Goal: Task Accomplishment & Management: Manage account settings

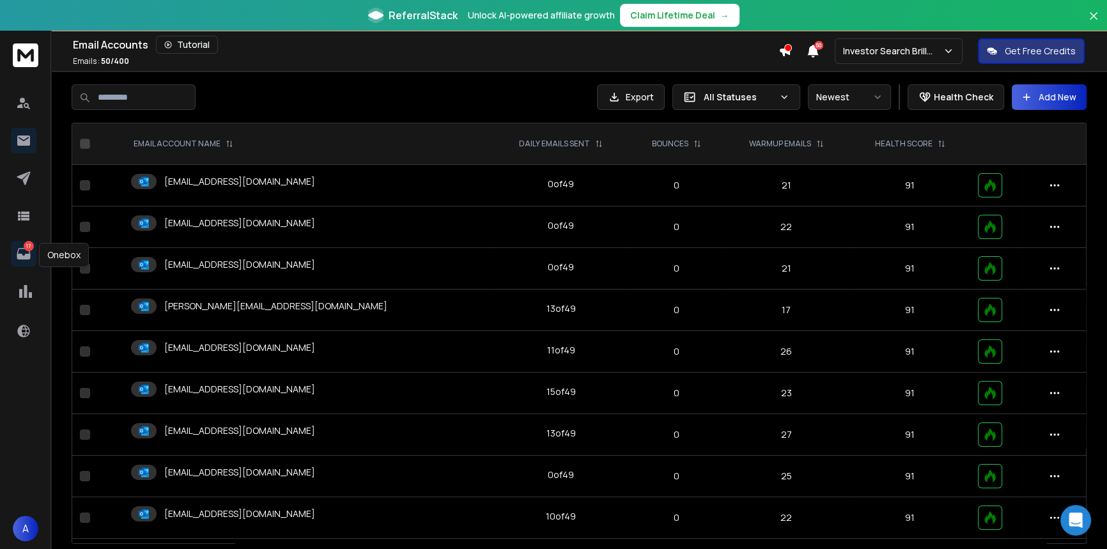
click at [28, 246] on p "17" at bounding box center [29, 246] width 10 height 10
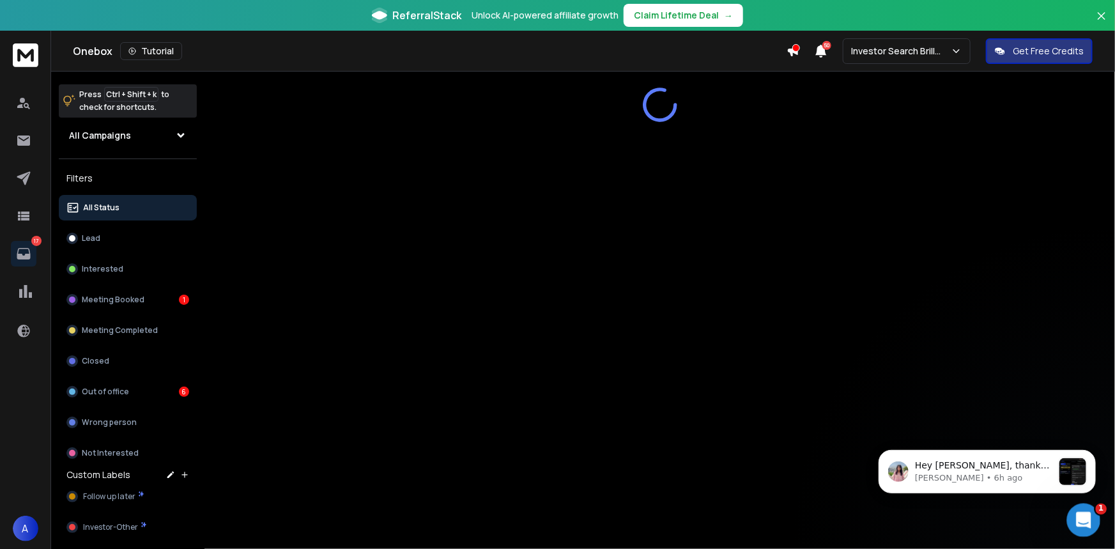
click at [1073, 518] on icon "Open Intercom Messenger" at bounding box center [1082, 518] width 21 height 21
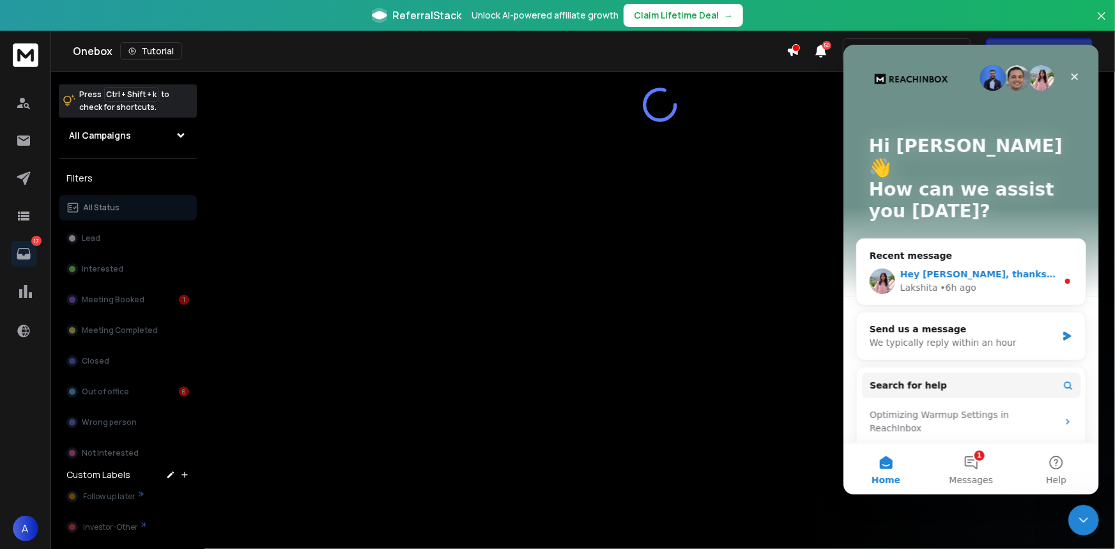
click at [996, 281] on div "Lakshita • 6h ago" at bounding box center [978, 287] width 157 height 13
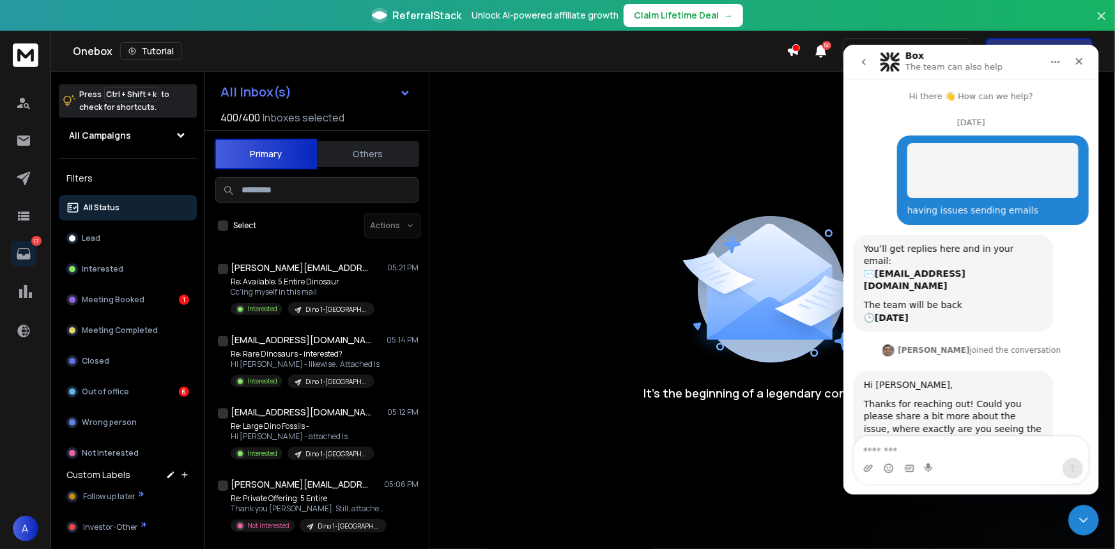
scroll to position [55, 0]
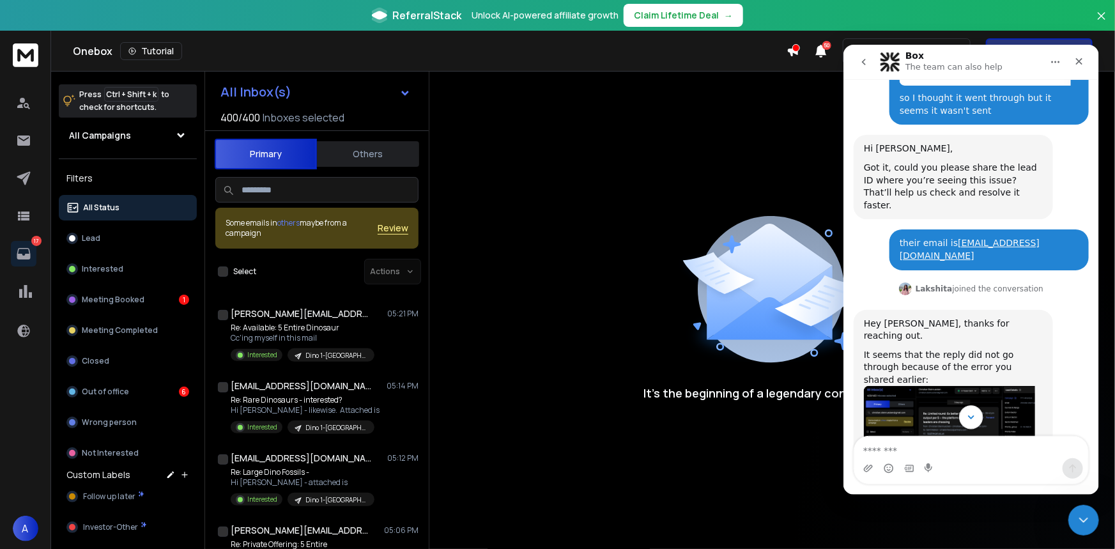
click at [962, 420] on button "Scroll to bottom" at bounding box center [970, 416] width 24 height 24
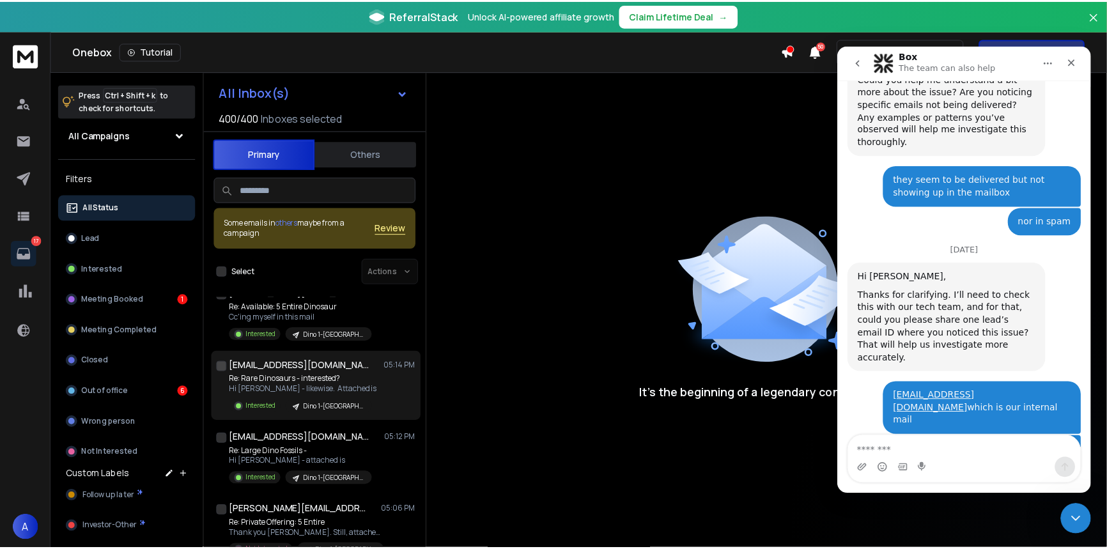
scroll to position [58, 0]
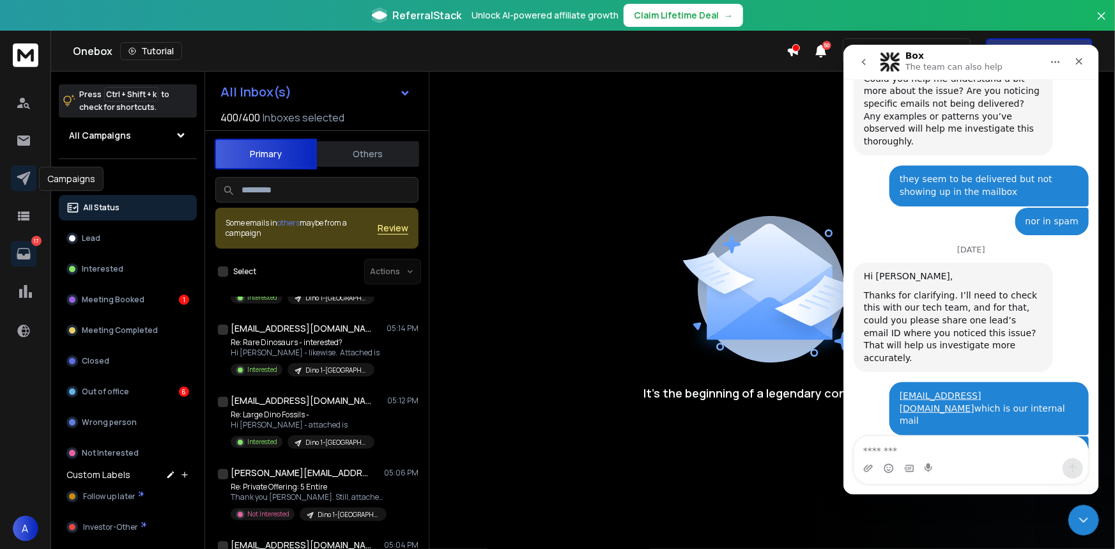
click at [26, 187] on link at bounding box center [24, 178] width 26 height 26
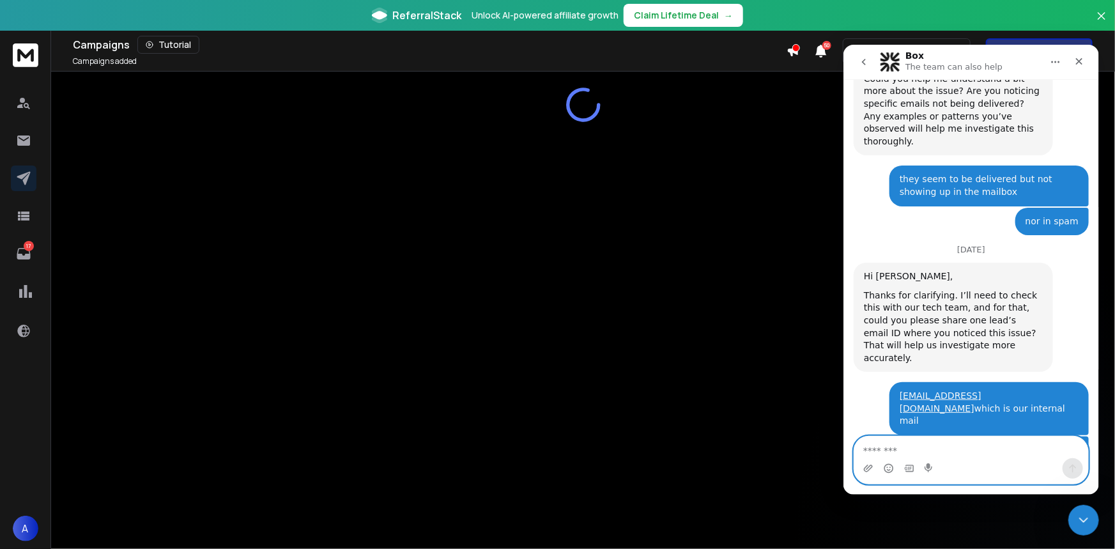
click at [883, 443] on textarea "Message…" at bounding box center [971, 447] width 234 height 22
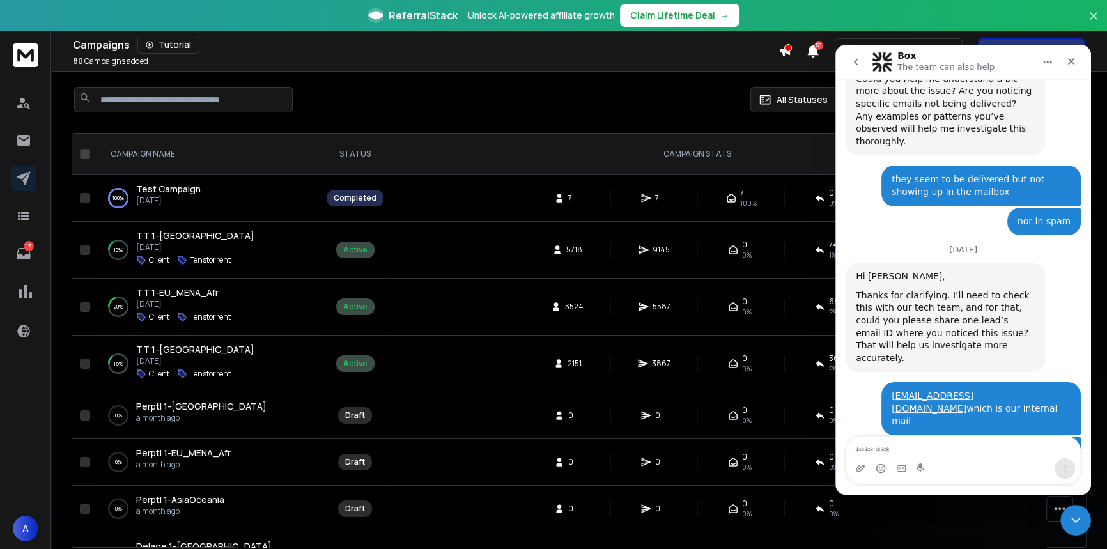
click at [171, 187] on span "Test Campaign" at bounding box center [168, 189] width 65 height 12
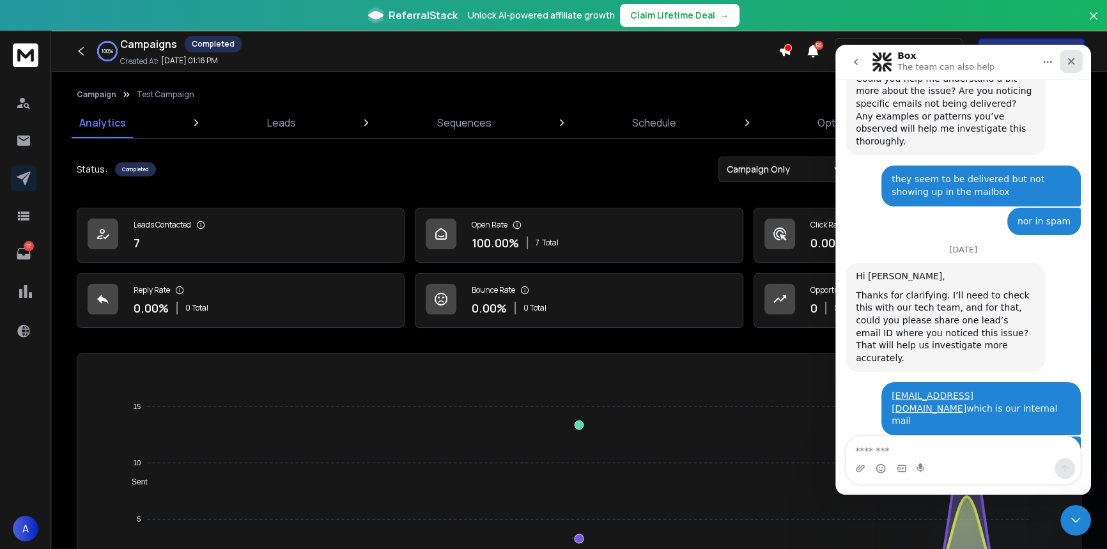
click at [1073, 57] on icon "Close" at bounding box center [1071, 61] width 10 height 10
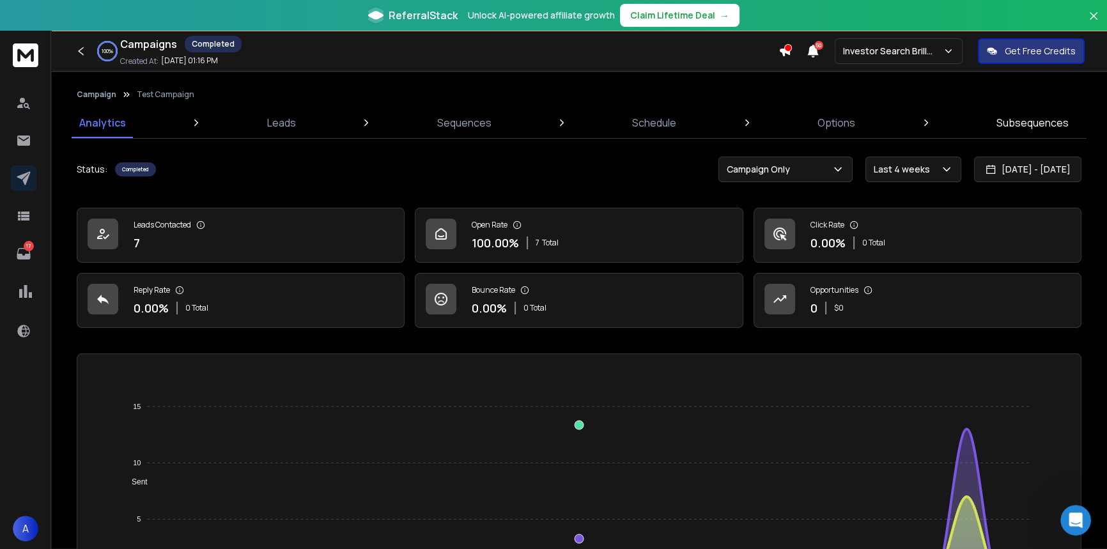
scroll to position [4019, 0]
click at [472, 128] on p "Sequences" at bounding box center [464, 122] width 54 height 15
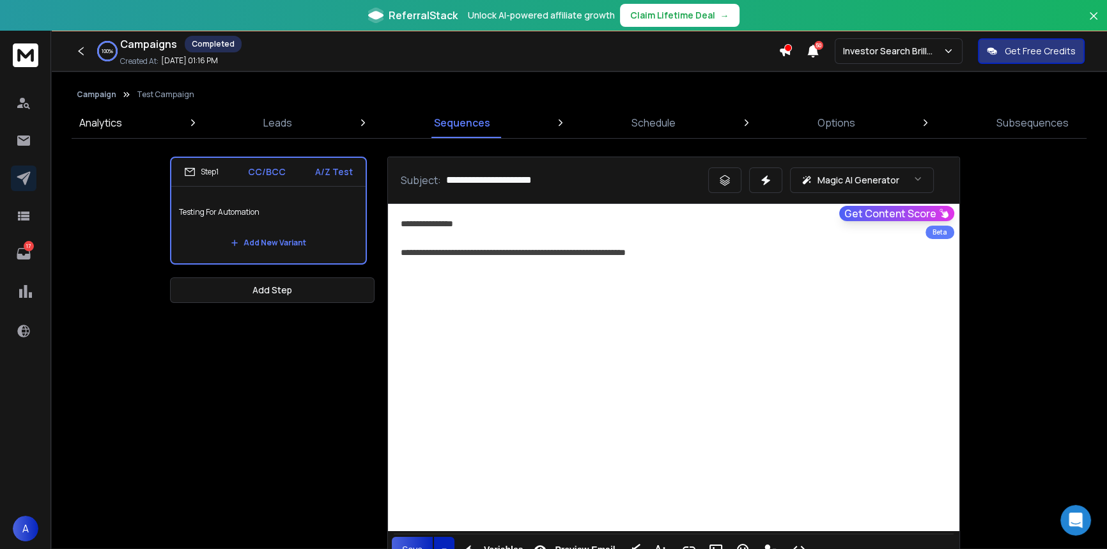
click at [116, 126] on p "Analytics" at bounding box center [100, 122] width 43 height 15
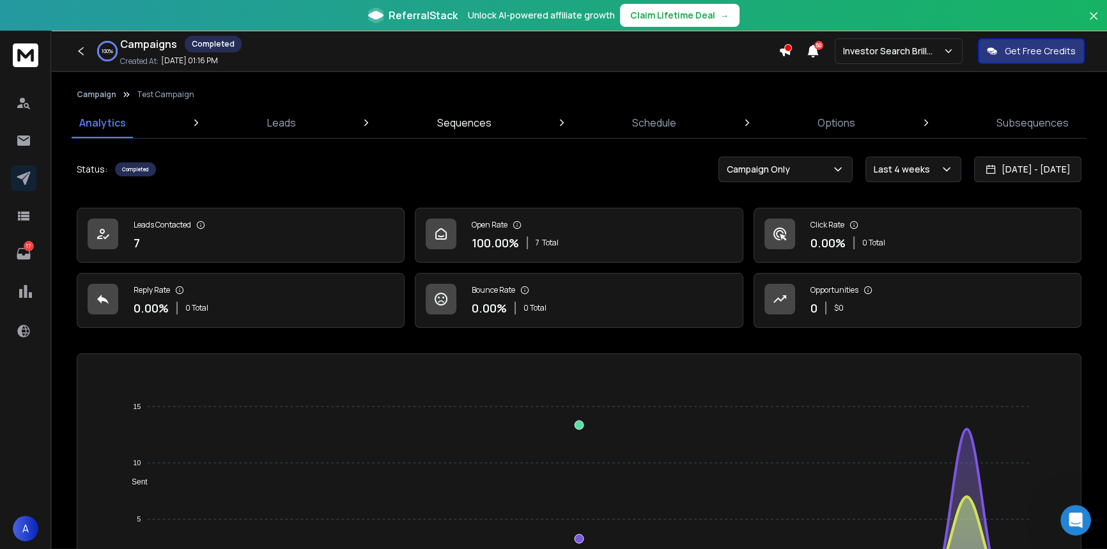
click at [470, 128] on p "Sequences" at bounding box center [464, 122] width 54 height 15
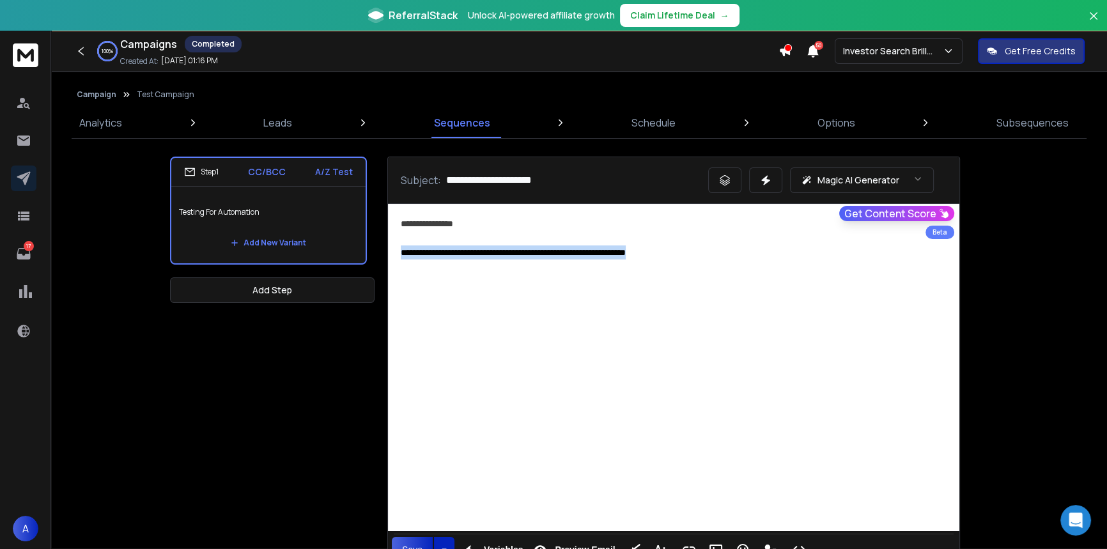
drag, startPoint x: 523, startPoint y: 272, endPoint x: 878, endPoint y: 300, distance: 355.7
click at [878, 300] on div "**********" at bounding box center [673, 367] width 571 height 327
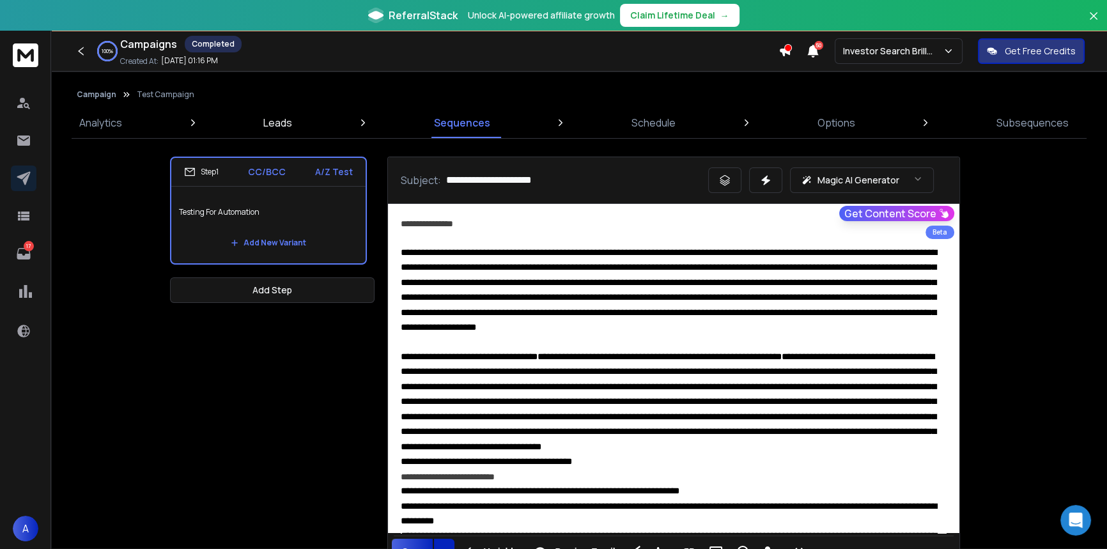
click at [270, 130] on link "Leads" at bounding box center [278, 122] width 44 height 31
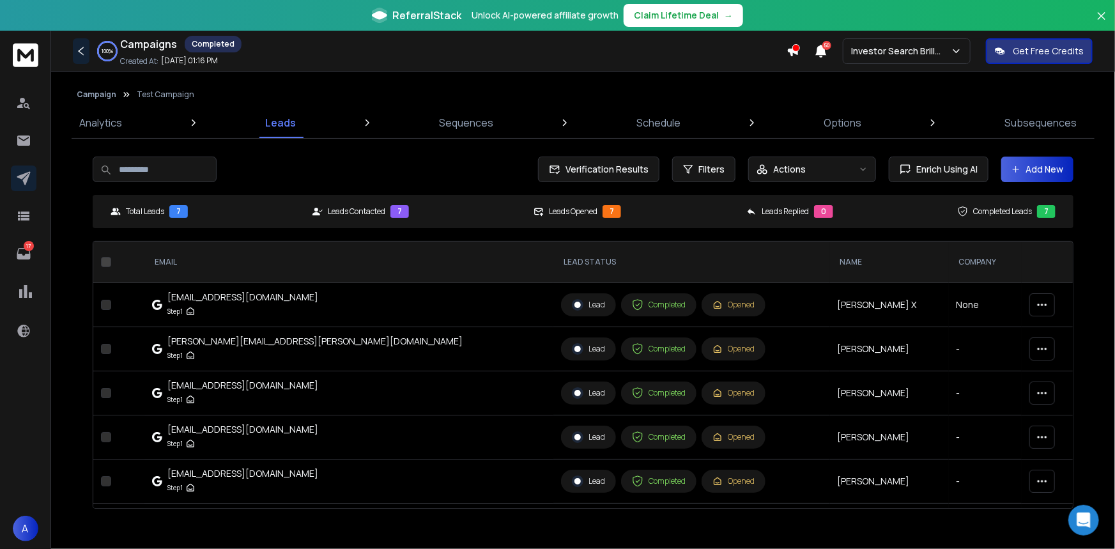
click at [81, 47] on icon at bounding box center [81, 51] width 12 height 12
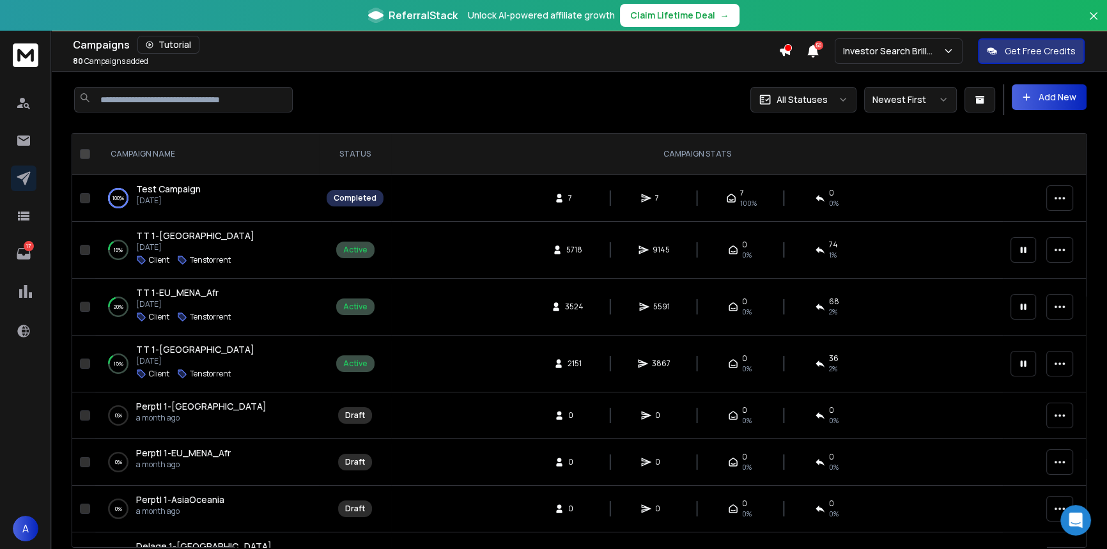
click at [1054, 197] on icon "button" at bounding box center [1059, 198] width 10 height 3
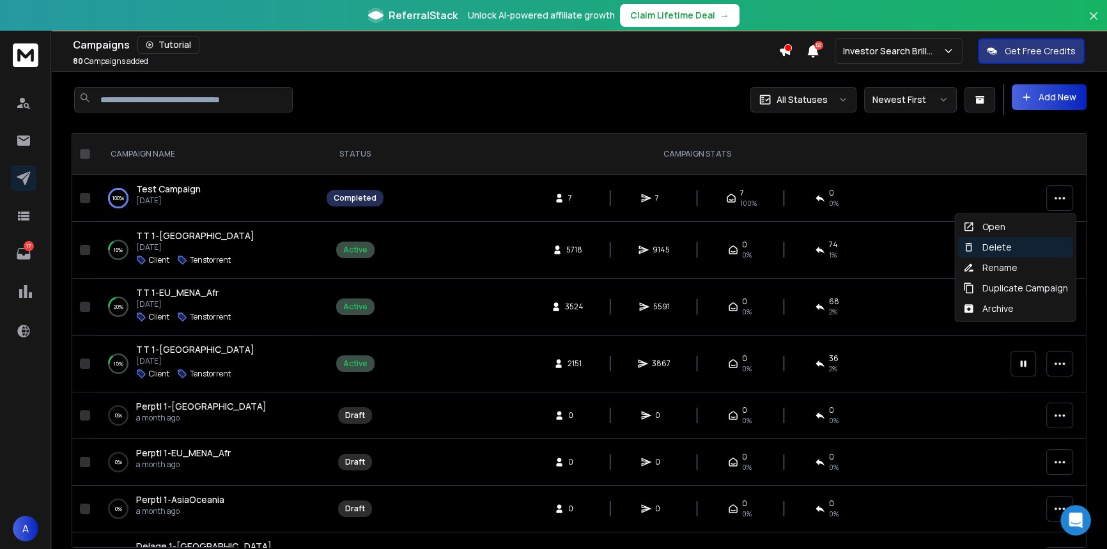
click at [328, 187] on td "Completed" at bounding box center [355, 198] width 72 height 47
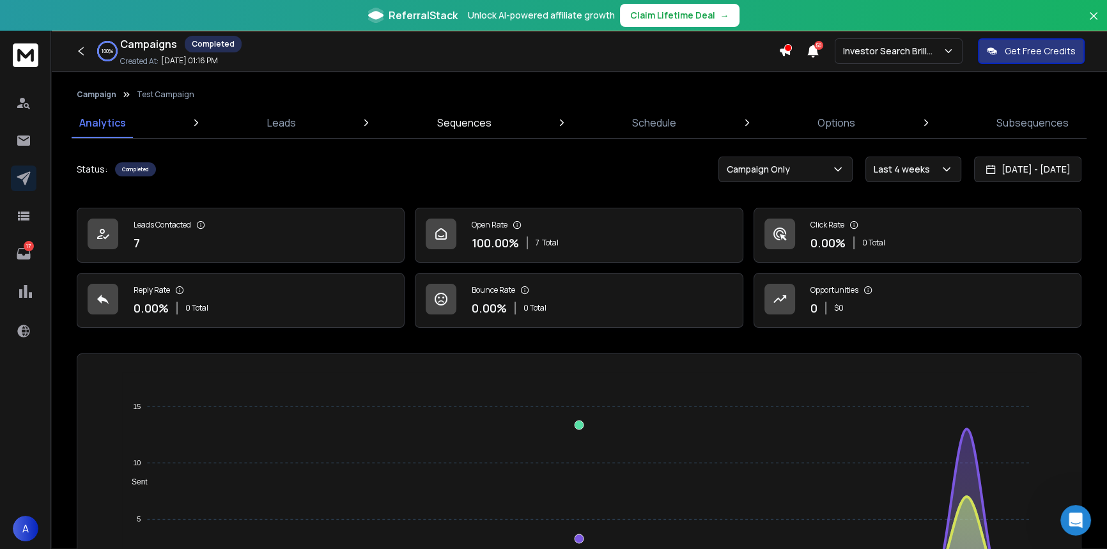
click at [454, 128] on p "Sequences" at bounding box center [464, 122] width 54 height 15
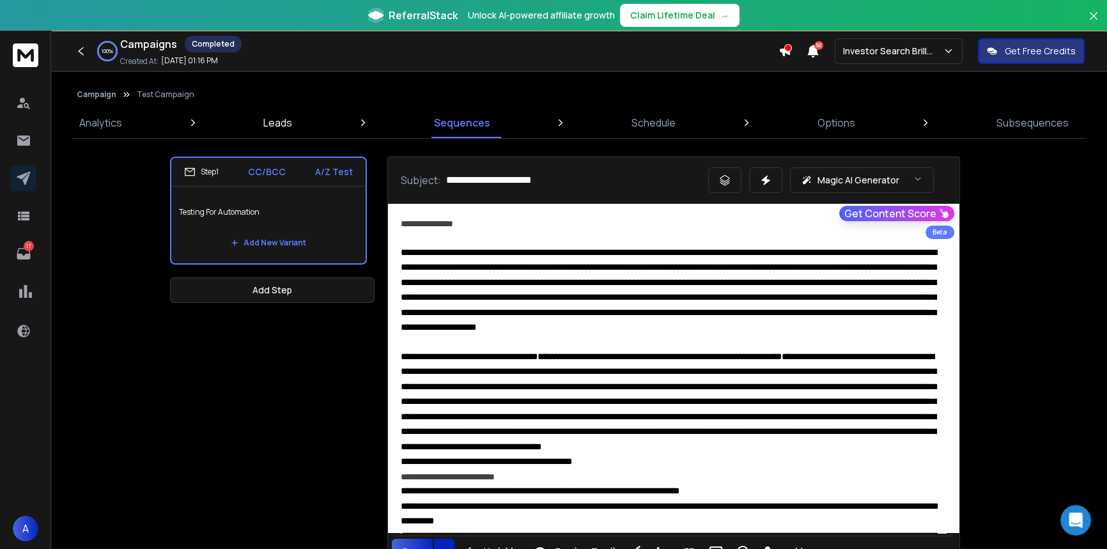
click at [280, 119] on p "Leads" at bounding box center [277, 122] width 29 height 15
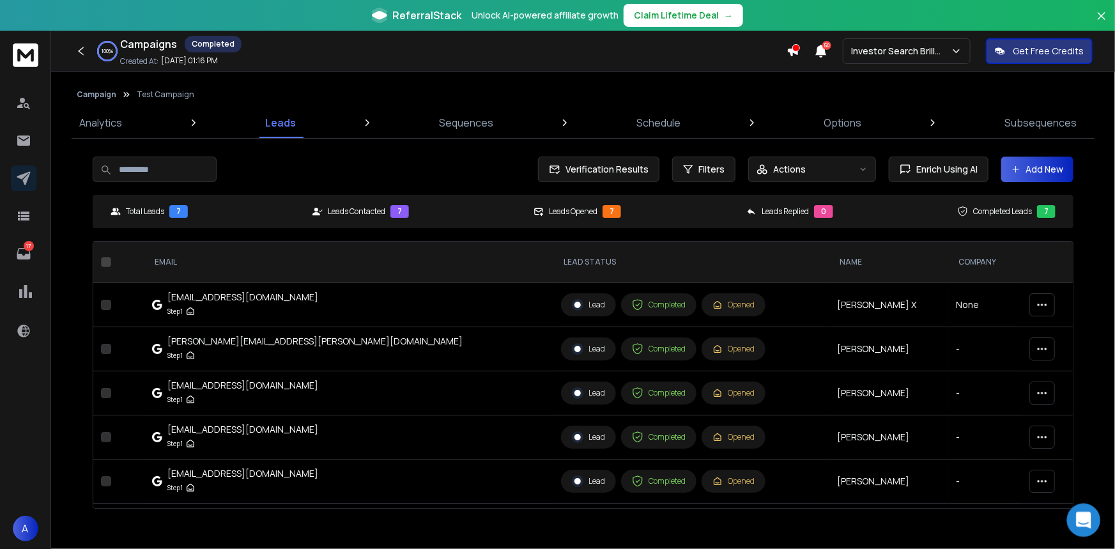
click at [1080, 523] on icon "Open Intercom Messenger" at bounding box center [1082, 518] width 21 height 21
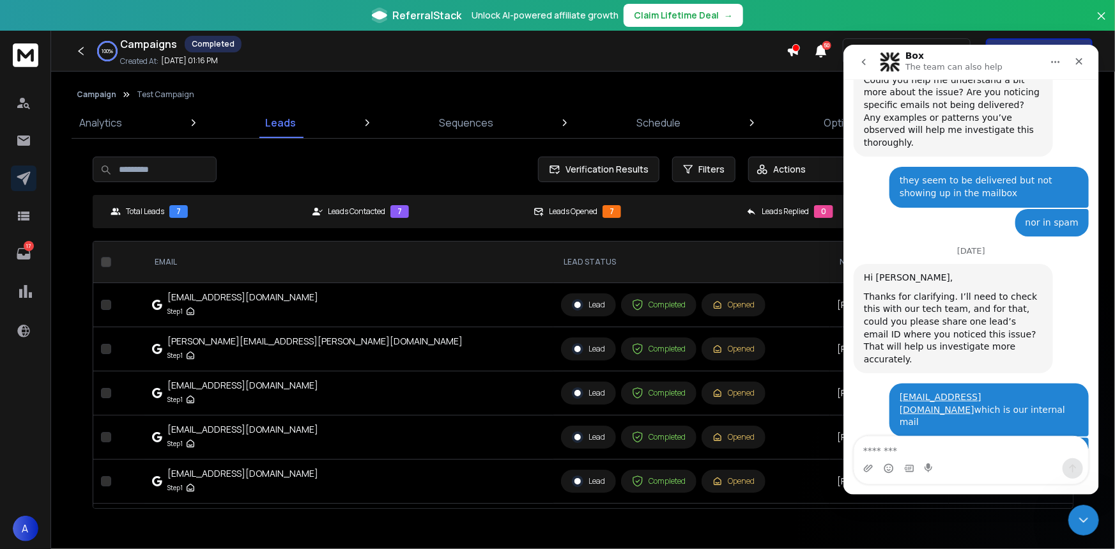
scroll to position [4019, 0]
click at [938, 459] on div "Intercom messenger" at bounding box center [971, 467] width 234 height 20
click at [937, 452] on textarea "Message…" at bounding box center [971, 447] width 234 height 22
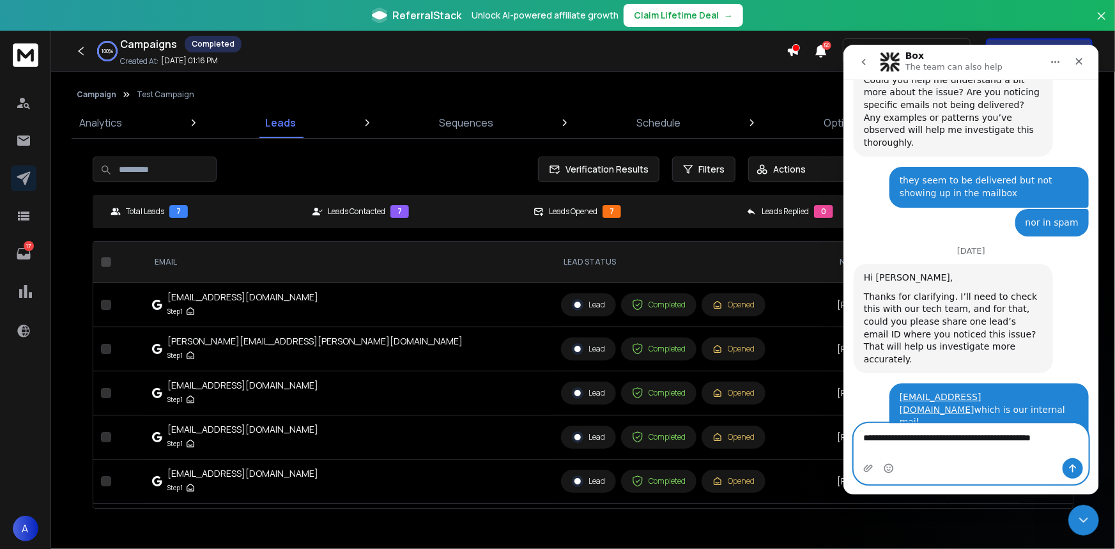
scroll to position [4032, 0]
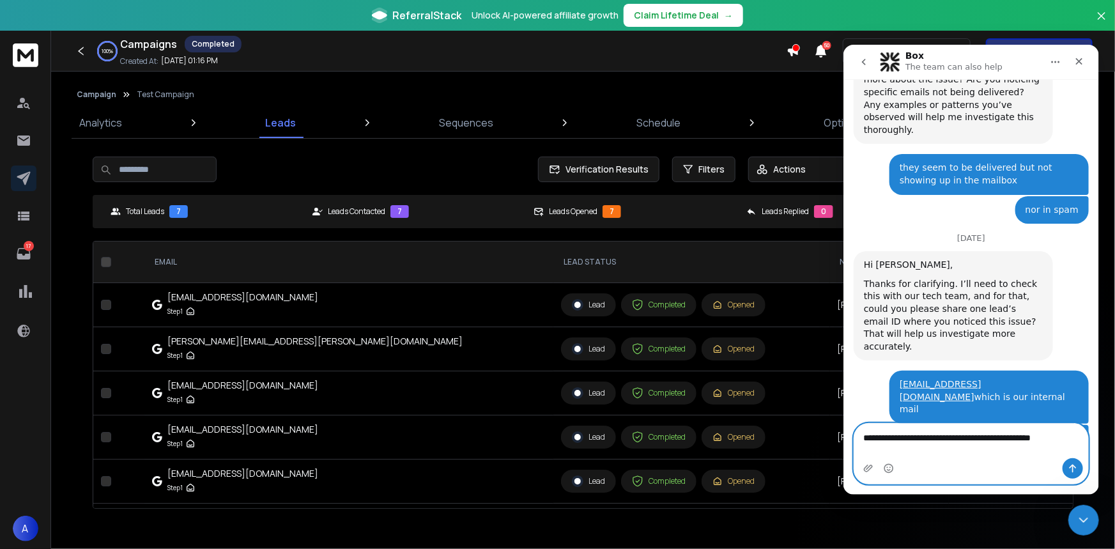
click at [935, 450] on textarea "**********" at bounding box center [971, 440] width 234 height 35
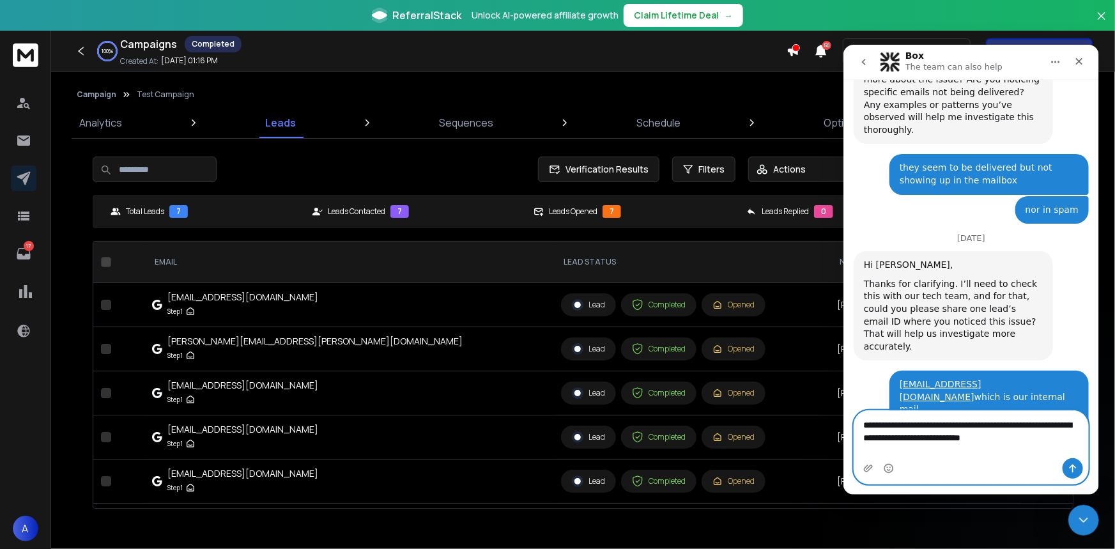
scroll to position [4045, 0]
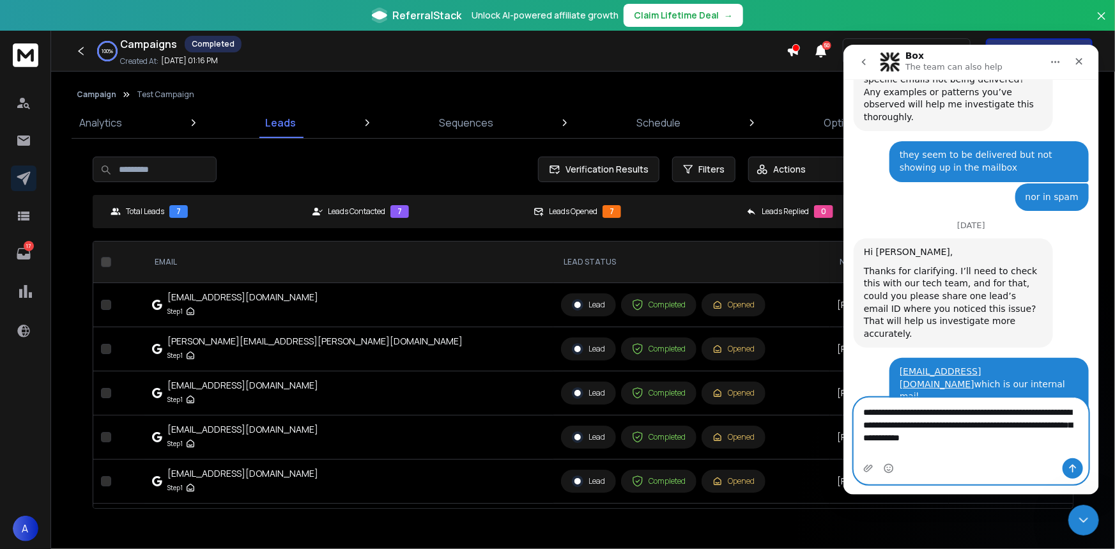
type textarea "**********"
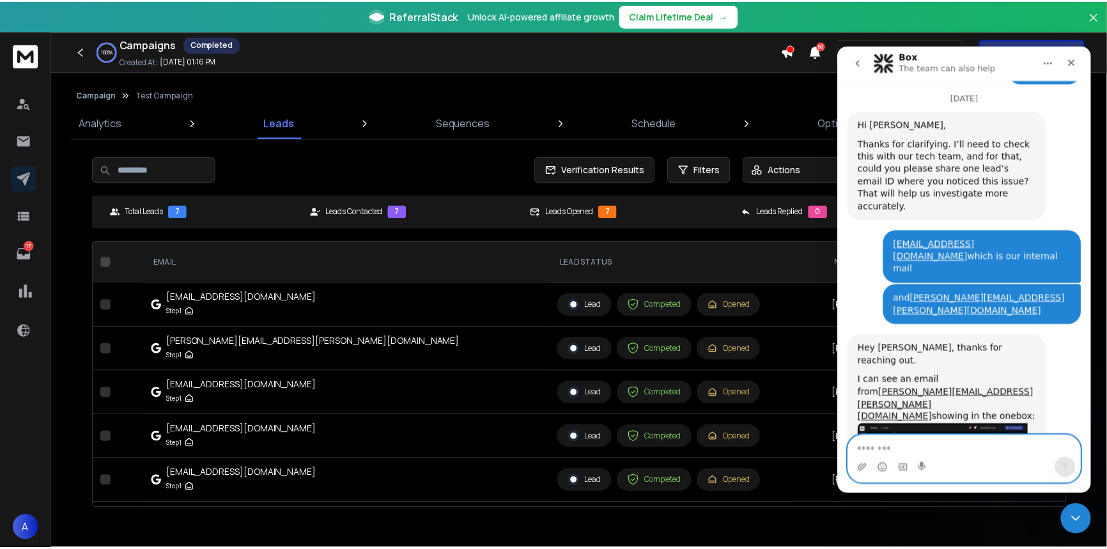
scroll to position [4181, 0]
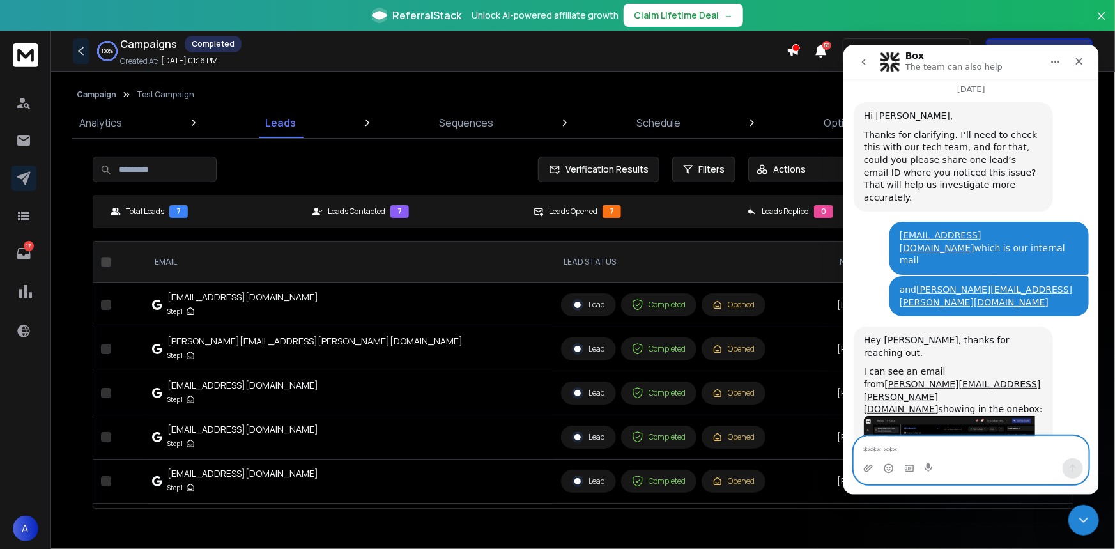
click at [81, 52] on icon at bounding box center [80, 51] width 5 height 8
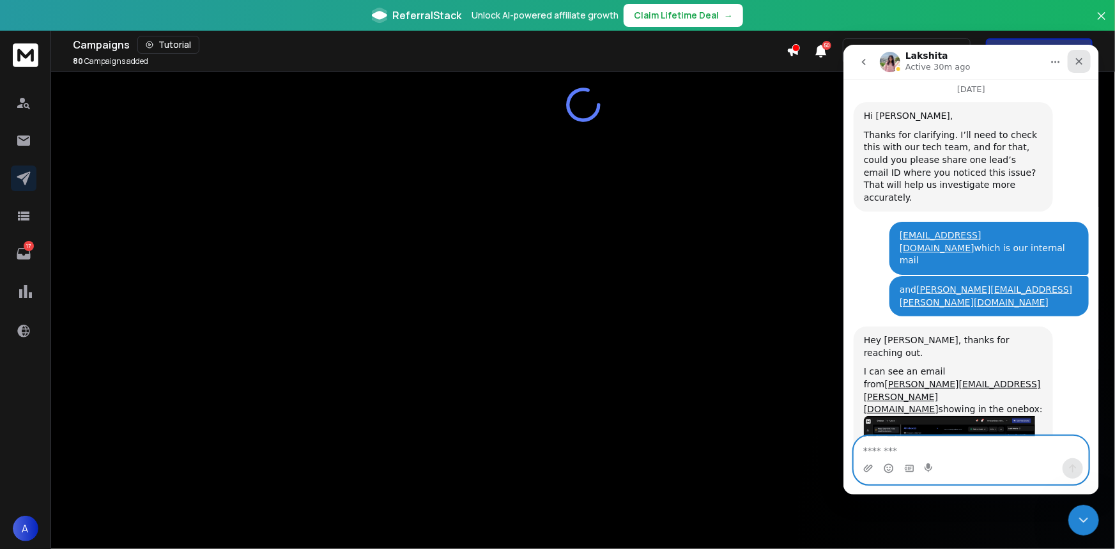
click at [1077, 63] on icon "Close" at bounding box center [1078, 61] width 10 height 10
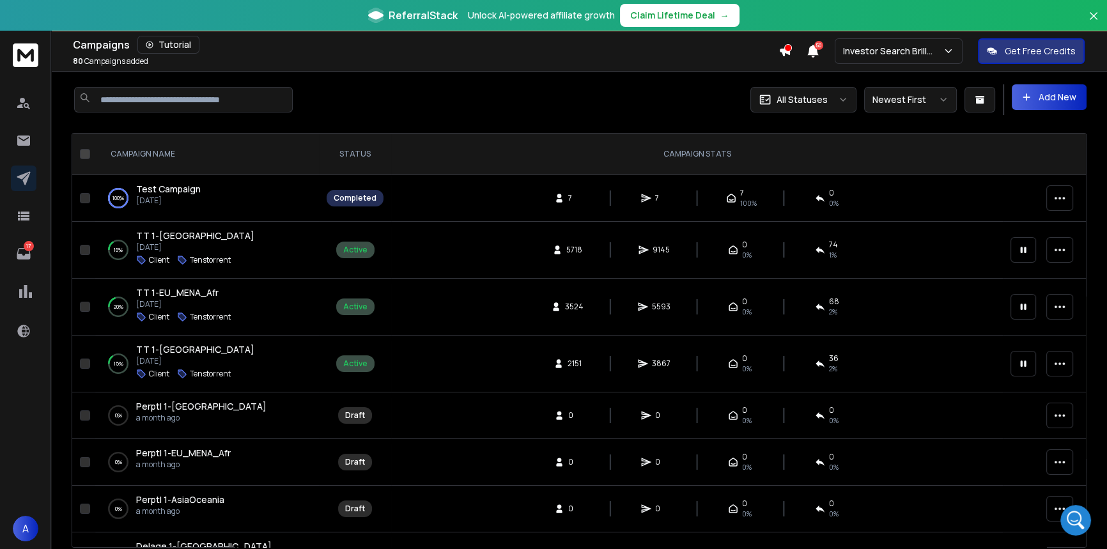
click at [1054, 199] on icon "button" at bounding box center [1059, 198] width 13 height 13
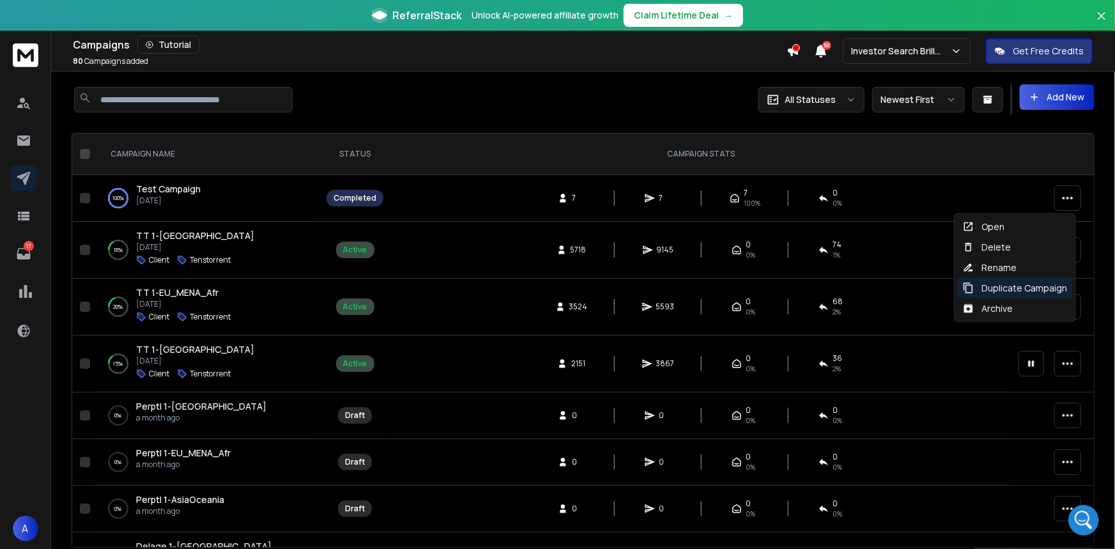
click at [1020, 286] on div "Duplicate Campaign" at bounding box center [1015, 288] width 105 height 13
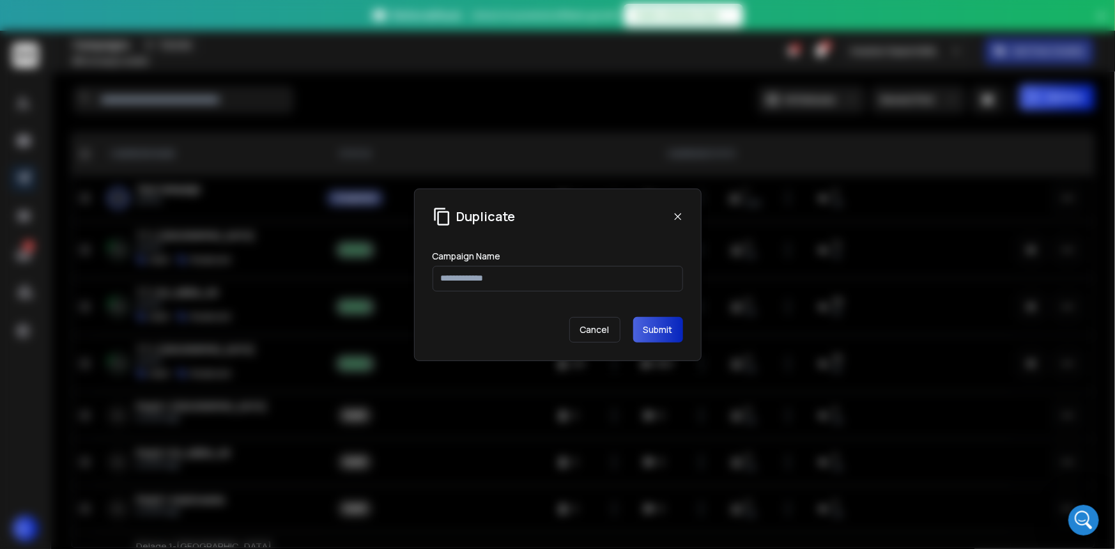
click at [585, 288] on input "text" at bounding box center [558, 279] width 250 height 26
type input "**********"
click at [646, 330] on button "Submit" at bounding box center [658, 330] width 50 height 26
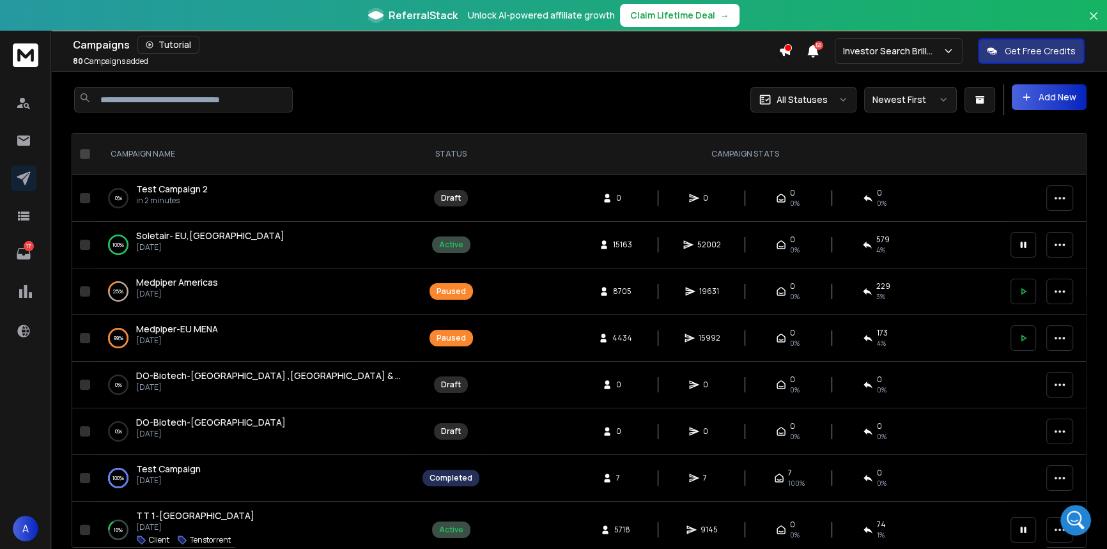
click at [180, 190] on span "Test Campaign 2" at bounding box center [172, 189] width 72 height 12
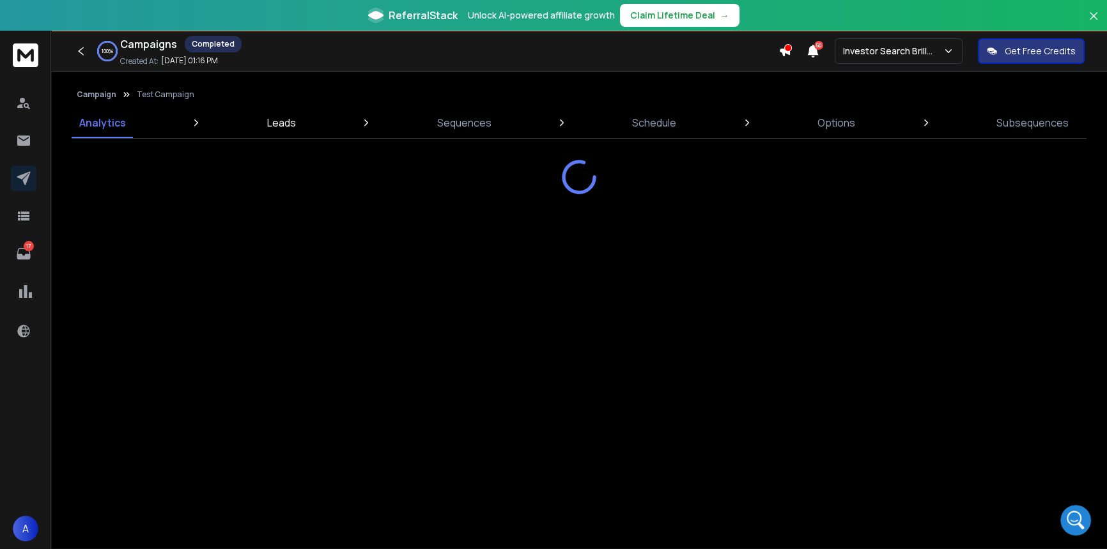
click at [281, 128] on p "Leads" at bounding box center [281, 122] width 29 height 15
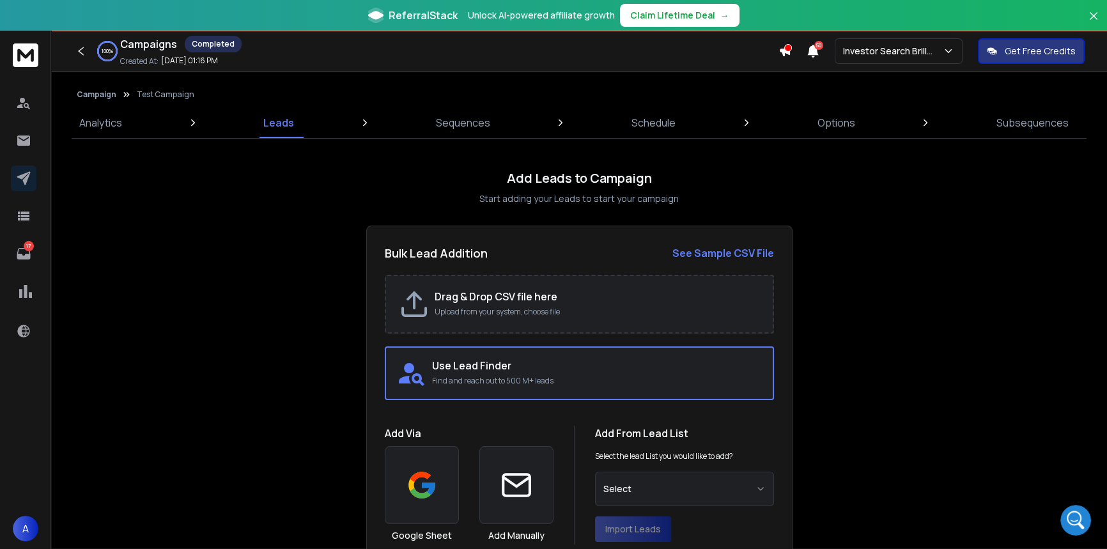
scroll to position [31, 0]
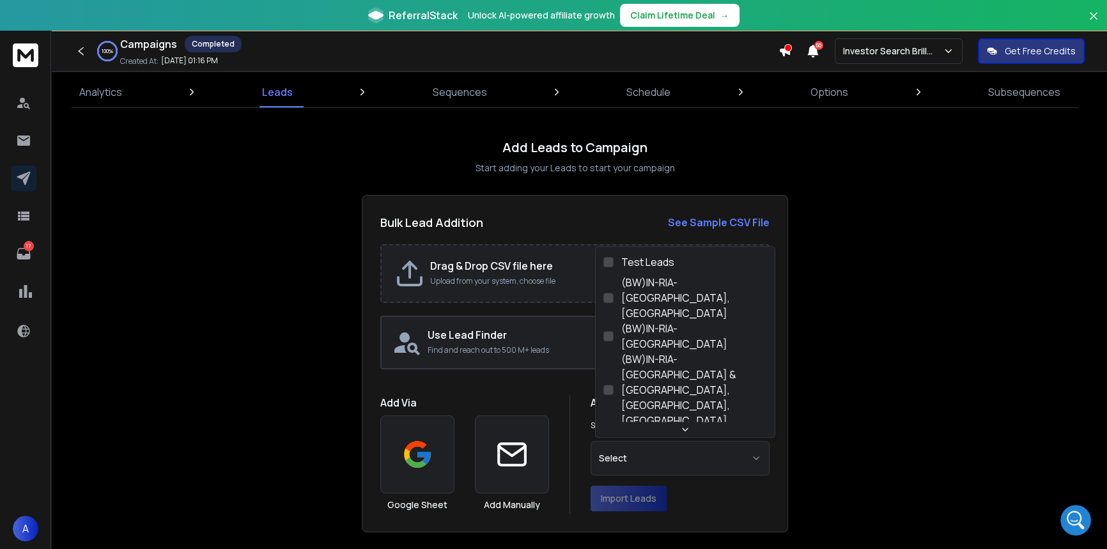
click at [656, 447] on button "Select" at bounding box center [679, 458] width 179 height 35
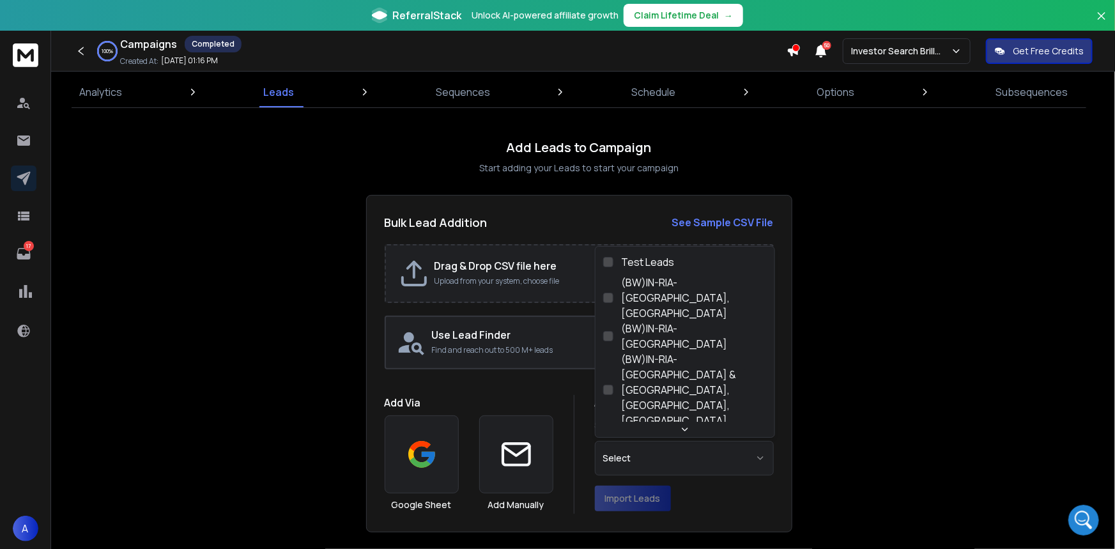
click at [637, 256] on div "Test Leads" at bounding box center [647, 261] width 53 height 15
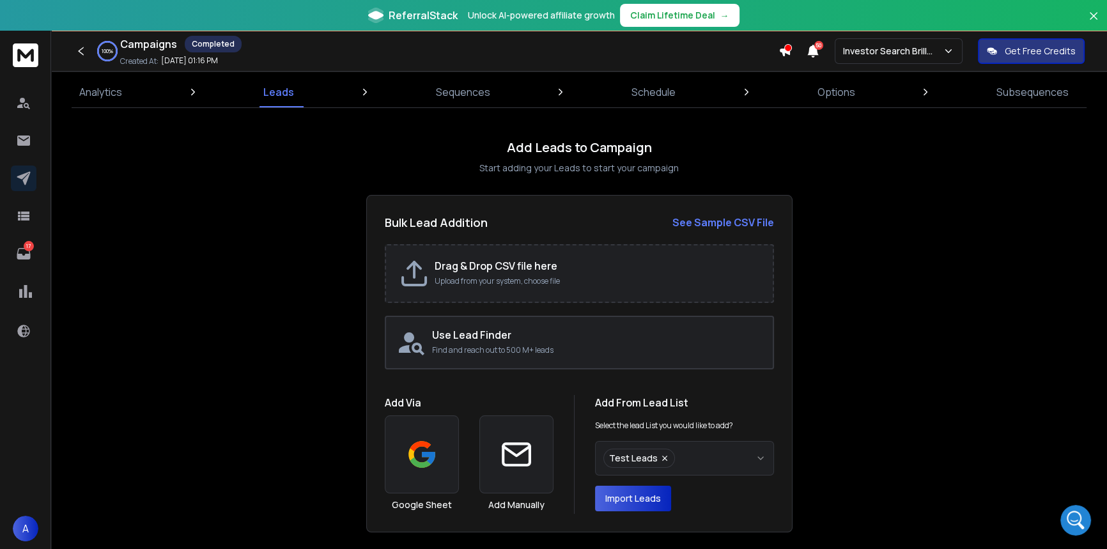
click at [656, 499] on button "Import Leads" at bounding box center [633, 499] width 76 height 26
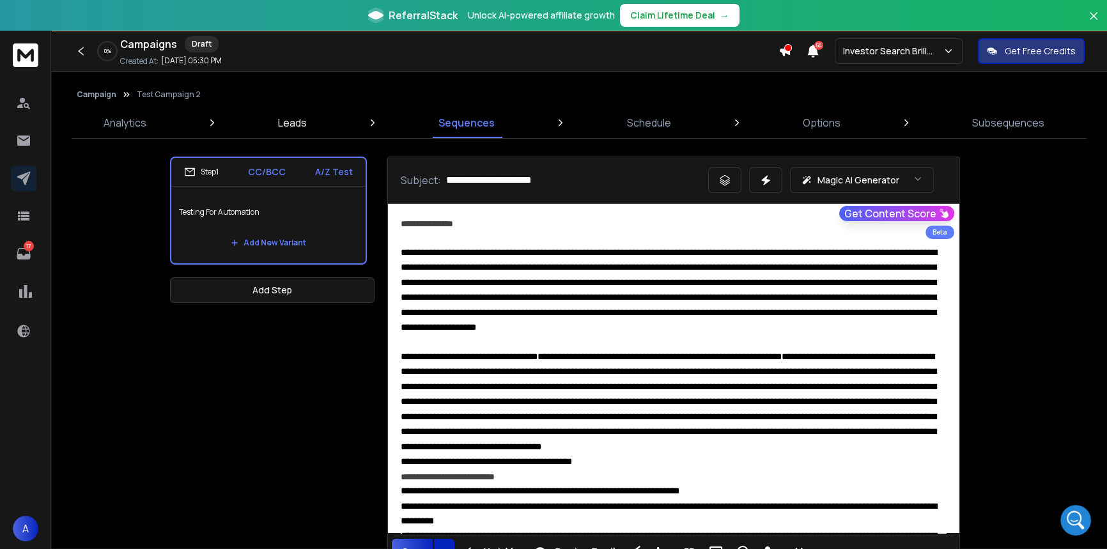
click at [309, 127] on link "Leads" at bounding box center [292, 122] width 44 height 31
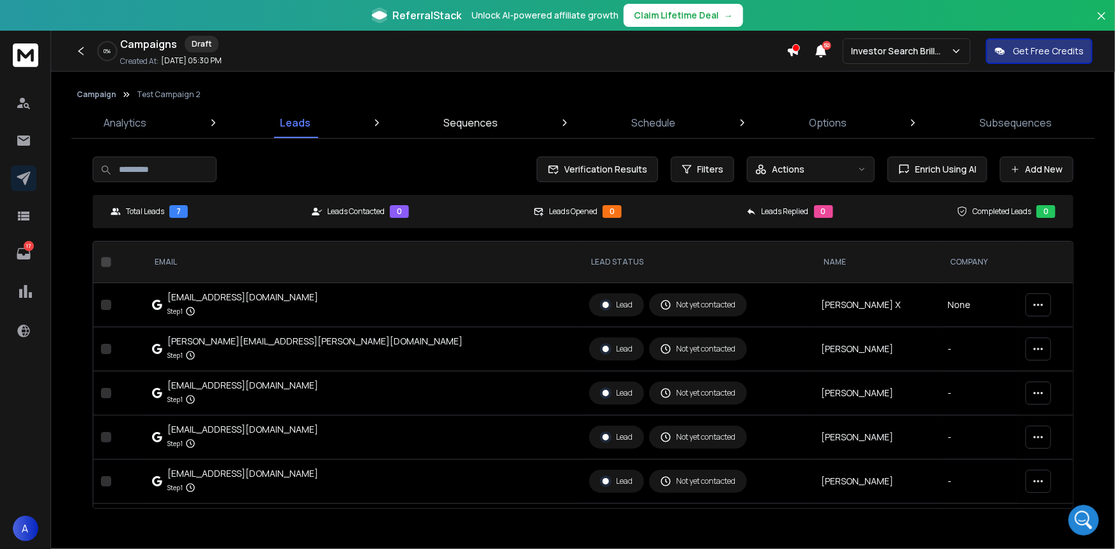
click at [466, 125] on p "Sequences" at bounding box center [471, 122] width 54 height 15
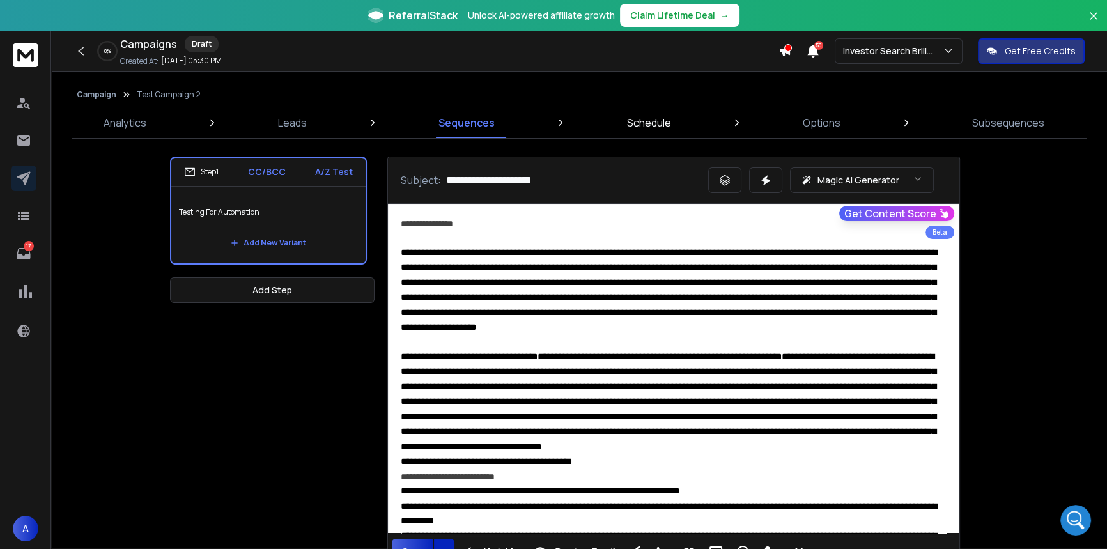
click at [627, 128] on p "Schedule" at bounding box center [649, 122] width 44 height 15
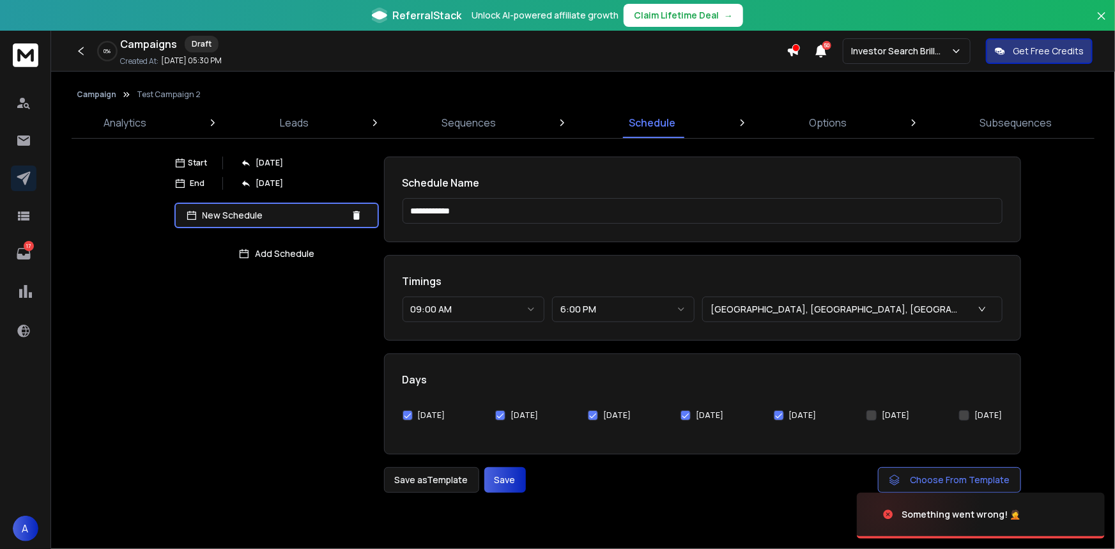
click at [587, 307] on button "6:00 PM" at bounding box center [623, 309] width 142 height 26
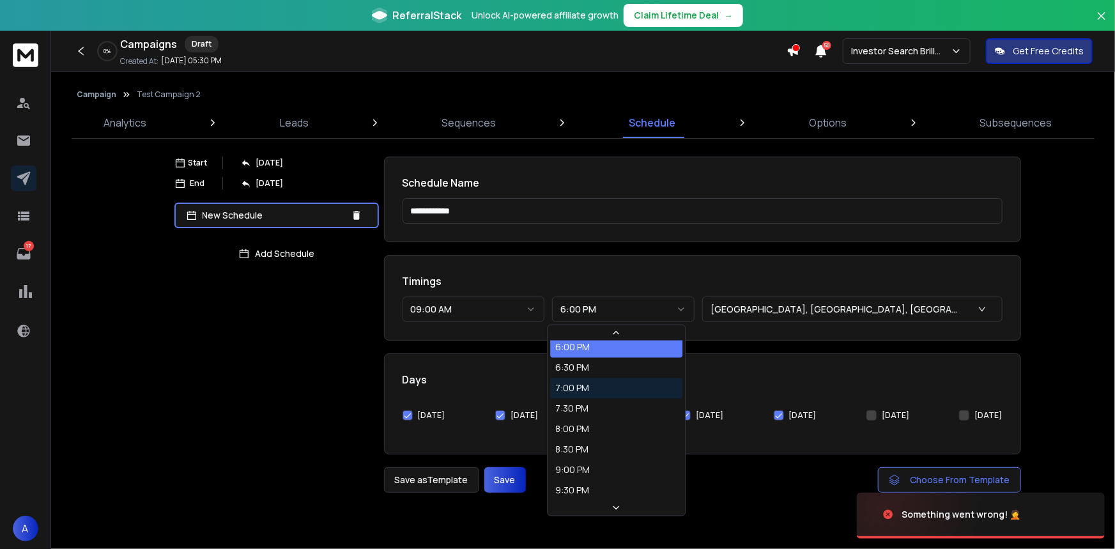
scroll to position [327, 0]
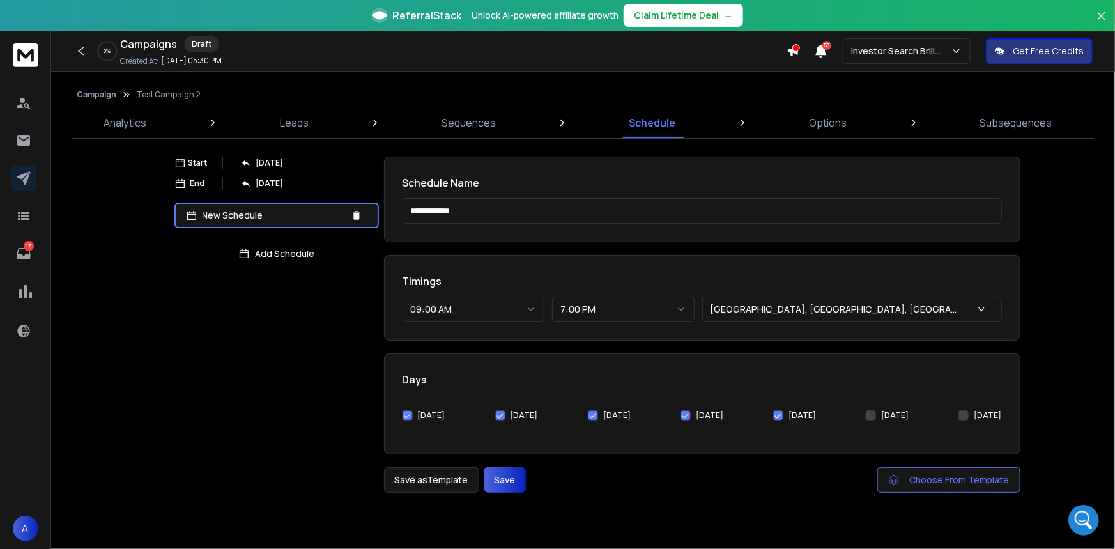
click at [619, 311] on button "7:00 PM" at bounding box center [623, 309] width 142 height 26
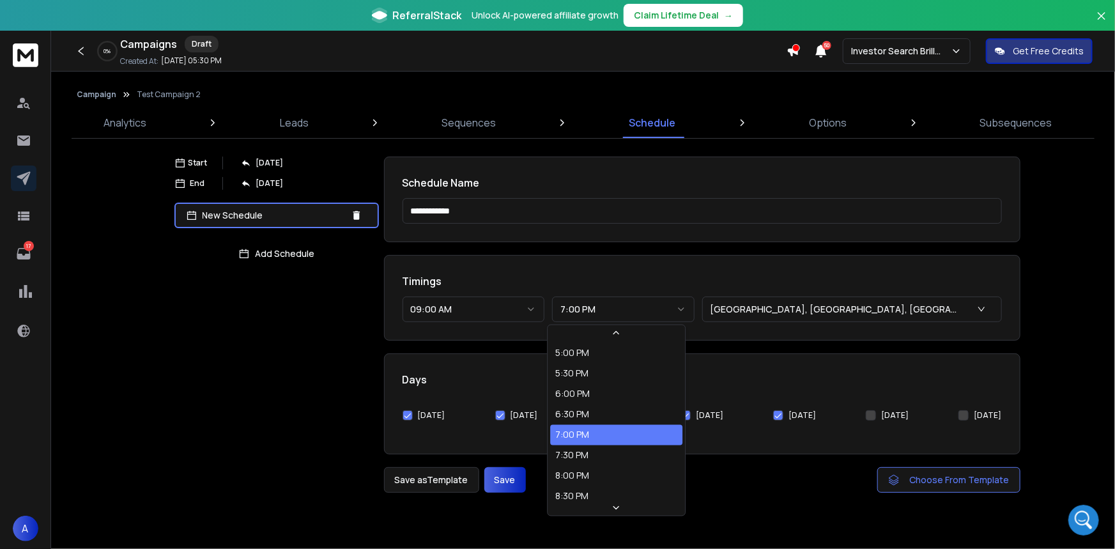
scroll to position [426, 0]
select select "********"
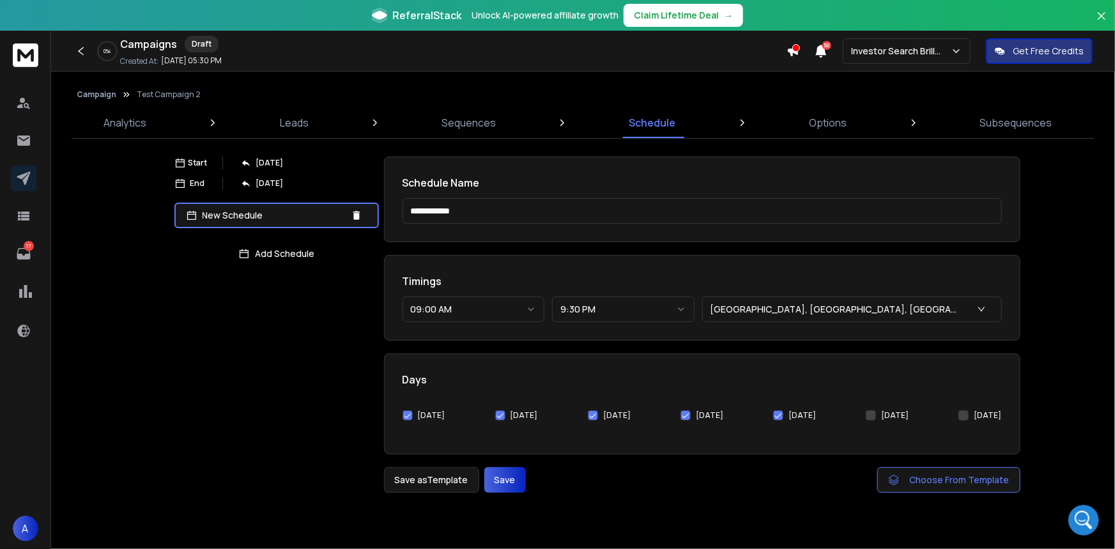
click at [505, 477] on button "Save" at bounding box center [505, 480] width 42 height 26
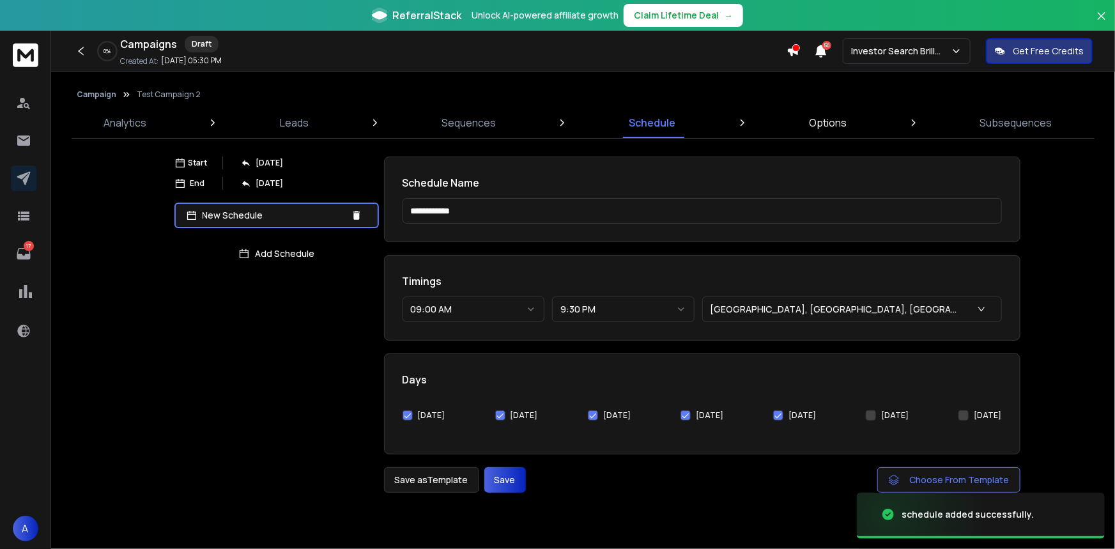
click at [816, 127] on p "Options" at bounding box center [828, 122] width 38 height 15
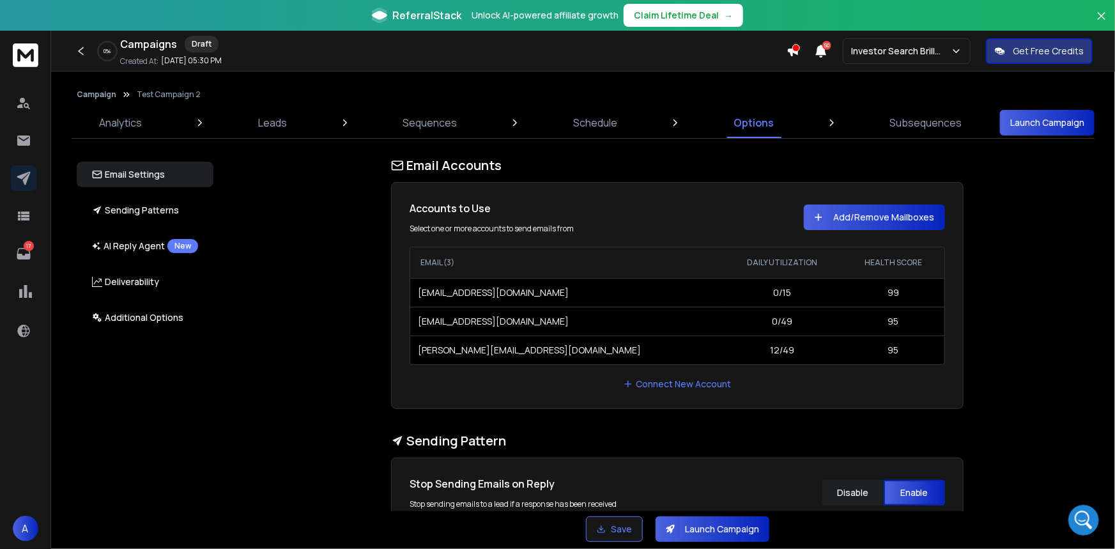
click at [815, 227] on button "Add/Remove Mailboxes" at bounding box center [874, 217] width 141 height 26
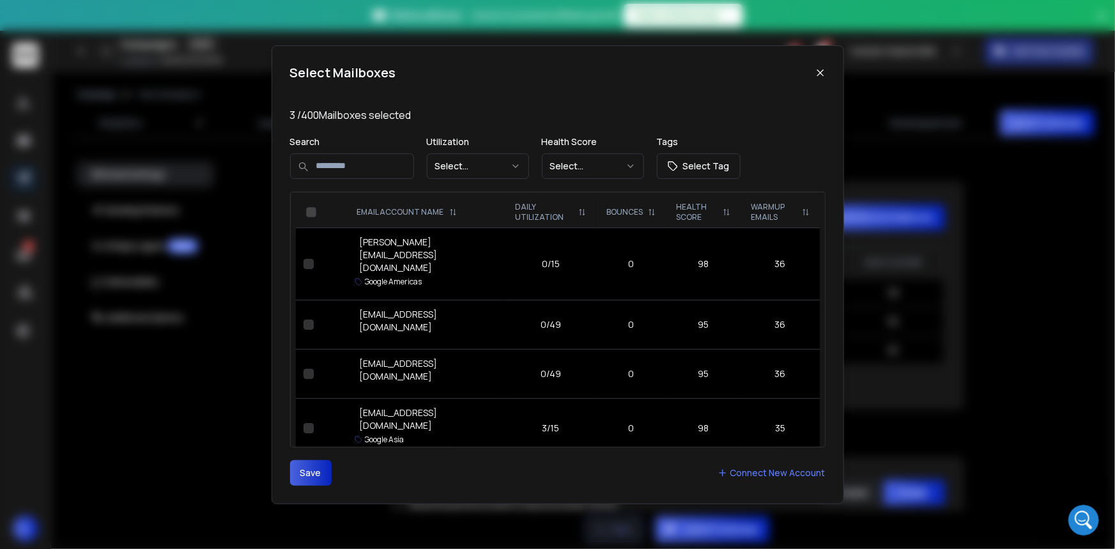
click at [585, 164] on button "Select..." at bounding box center [593, 166] width 102 height 26
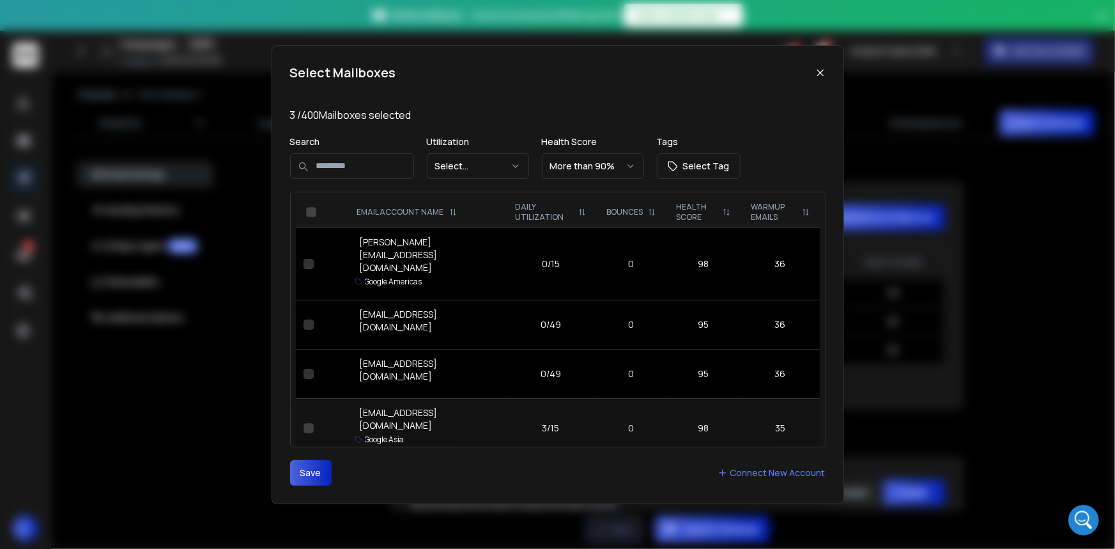
click at [309, 423] on button "button" at bounding box center [309, 428] width 10 height 10
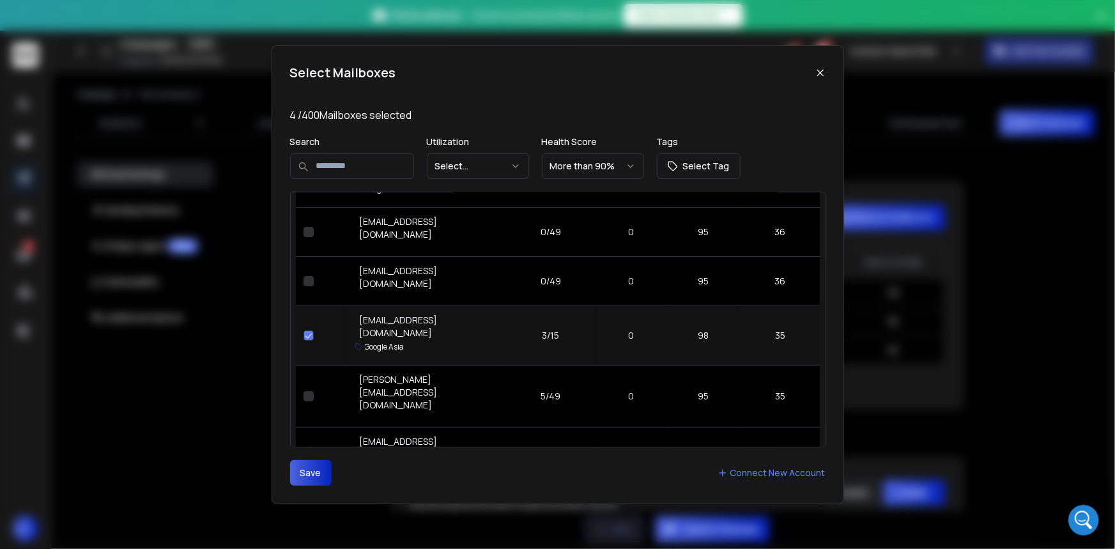
scroll to position [116, 0]
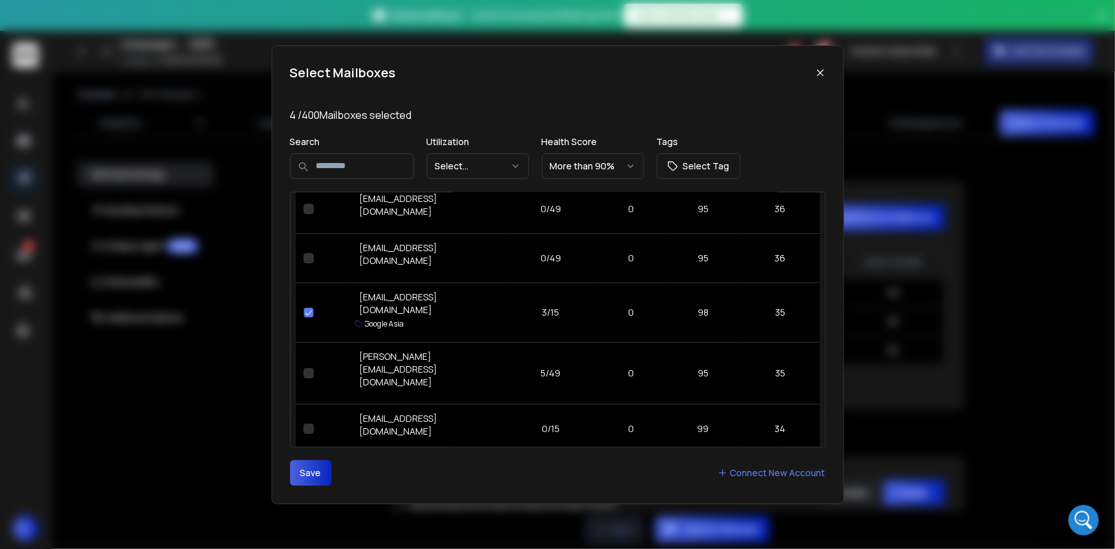
drag, startPoint x: 318, startPoint y: 468, endPoint x: 334, endPoint y: 462, distance: 17.2
click at [318, 469] on button "Save" at bounding box center [311, 473] width 42 height 26
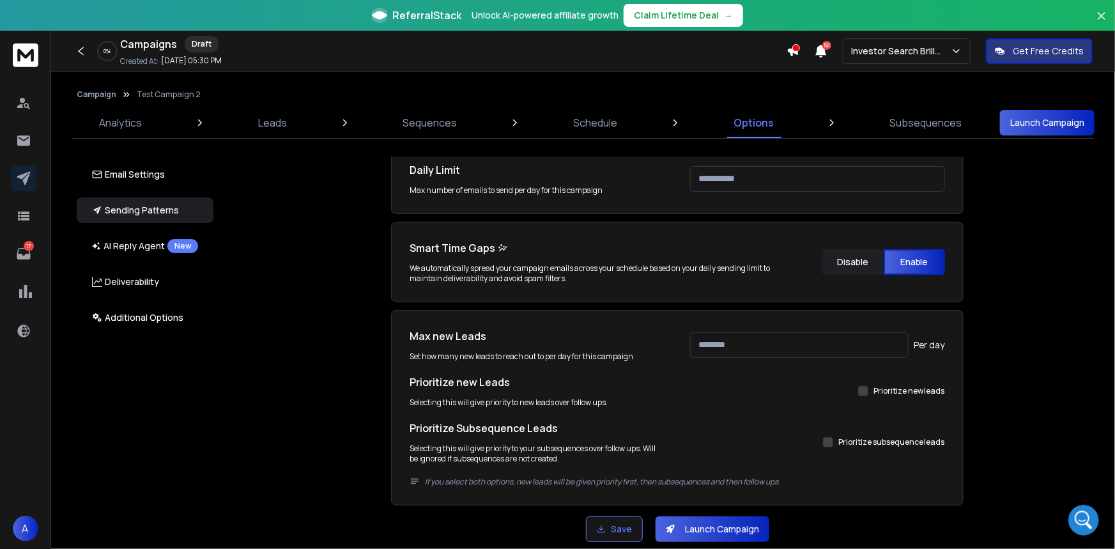
scroll to position [465, 0]
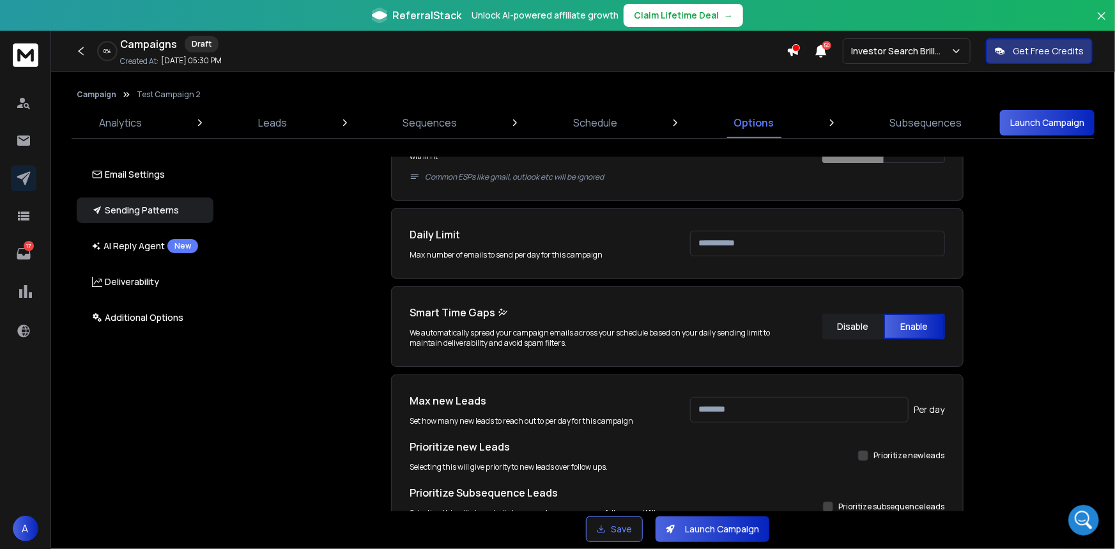
click at [1034, 128] on button "Launch Campaign" at bounding box center [1047, 123] width 95 height 26
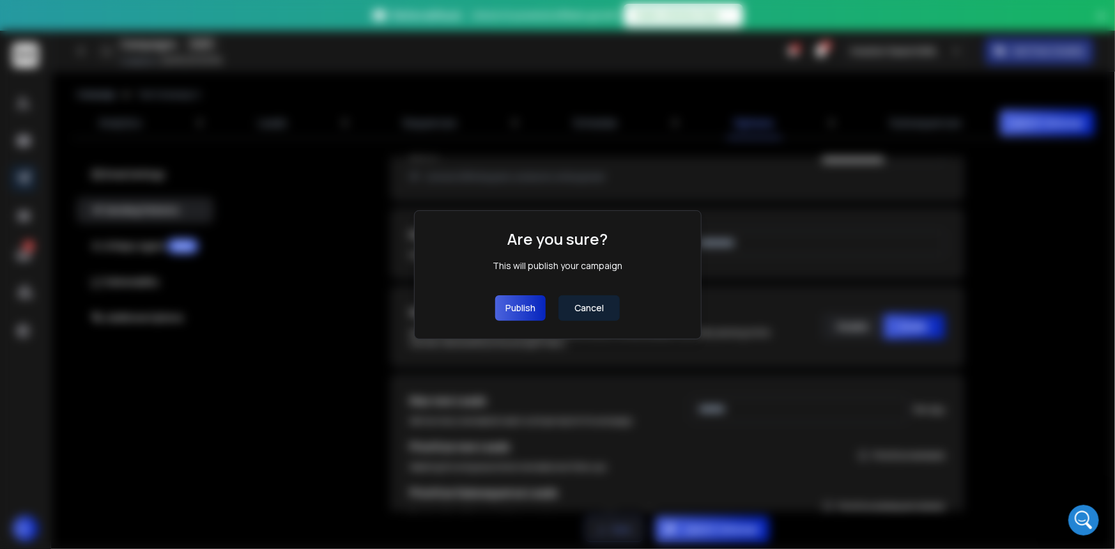
click at [508, 300] on button "Publish" at bounding box center [520, 308] width 50 height 26
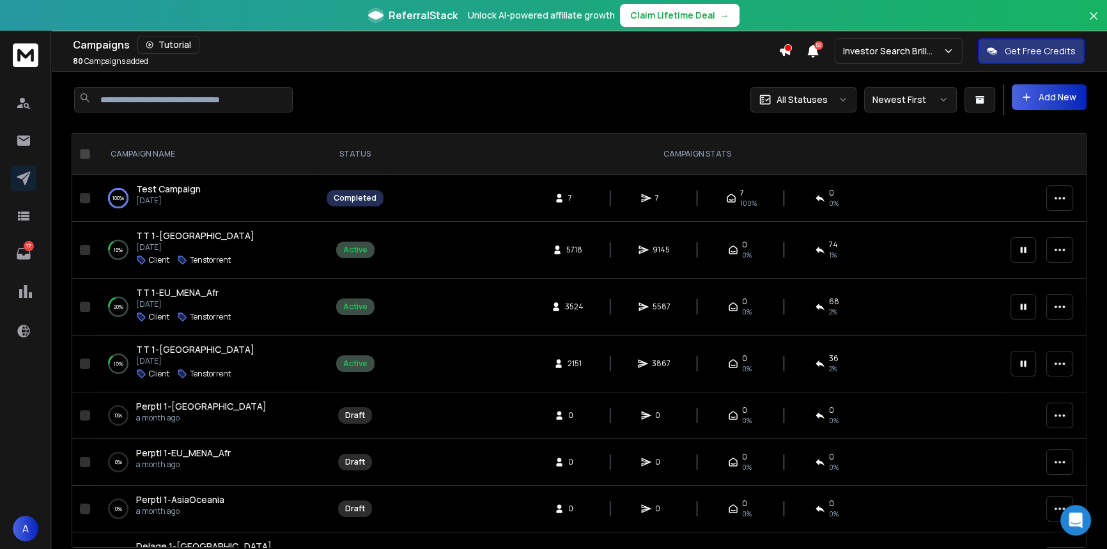
click at [199, 237] on h1 "TT 1-[GEOGRAPHIC_DATA]" at bounding box center [195, 235] width 118 height 13
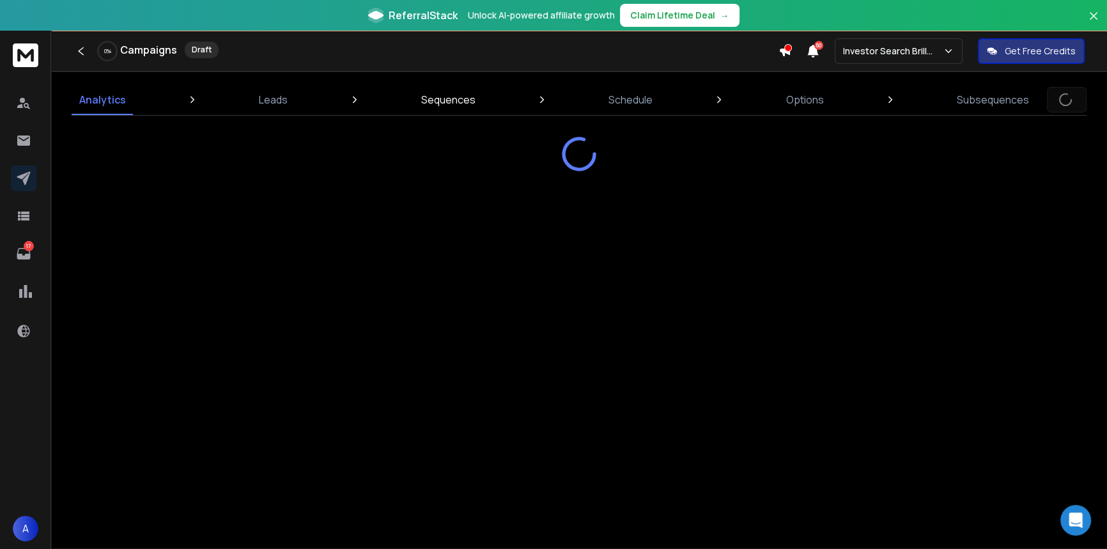
click at [435, 102] on p "Sequences" at bounding box center [448, 99] width 54 height 15
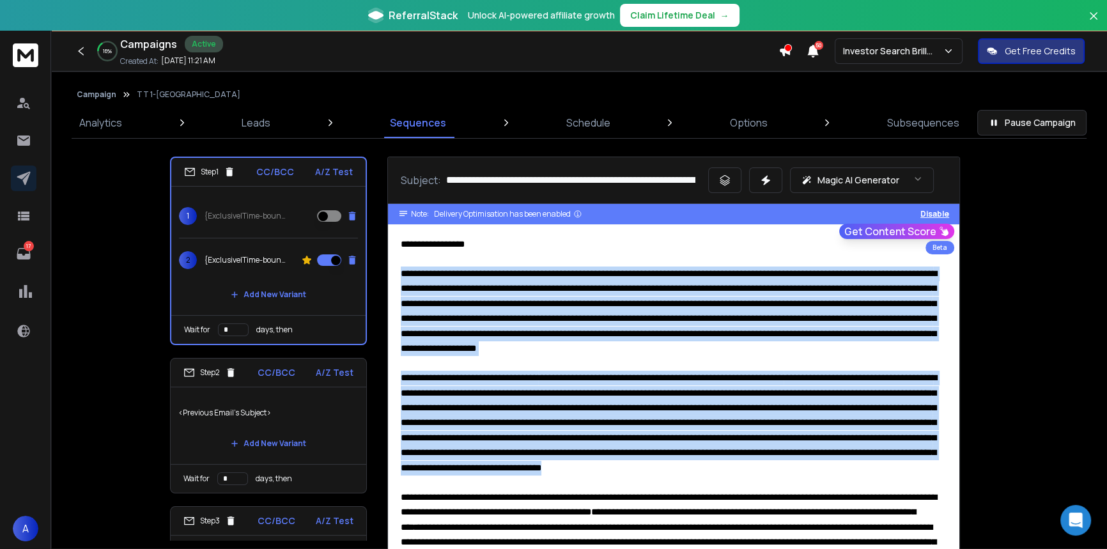
drag, startPoint x: 402, startPoint y: 272, endPoint x: 581, endPoint y: 480, distance: 275.0
copy b "**********"
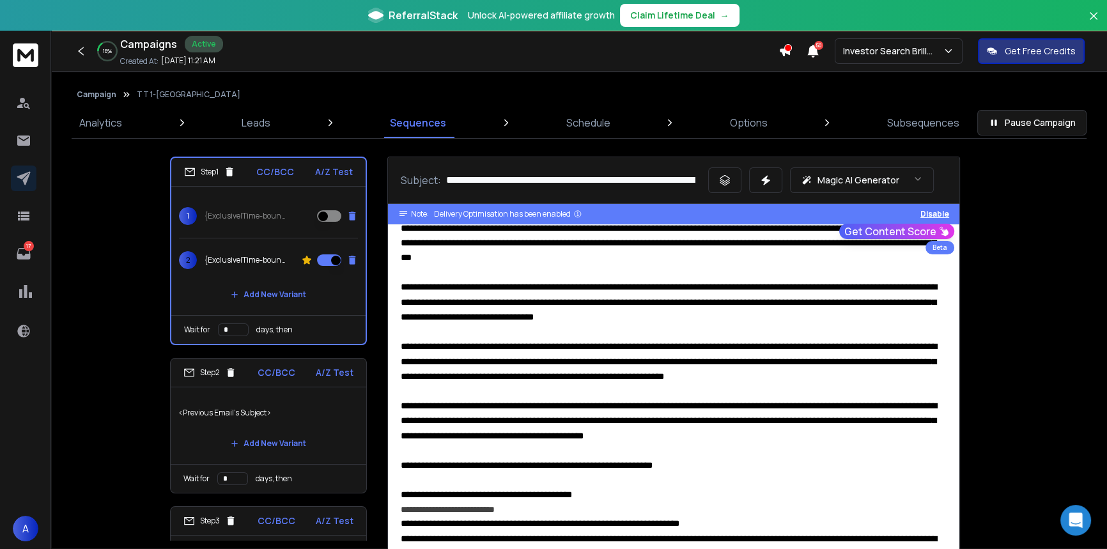
scroll to position [646, 0]
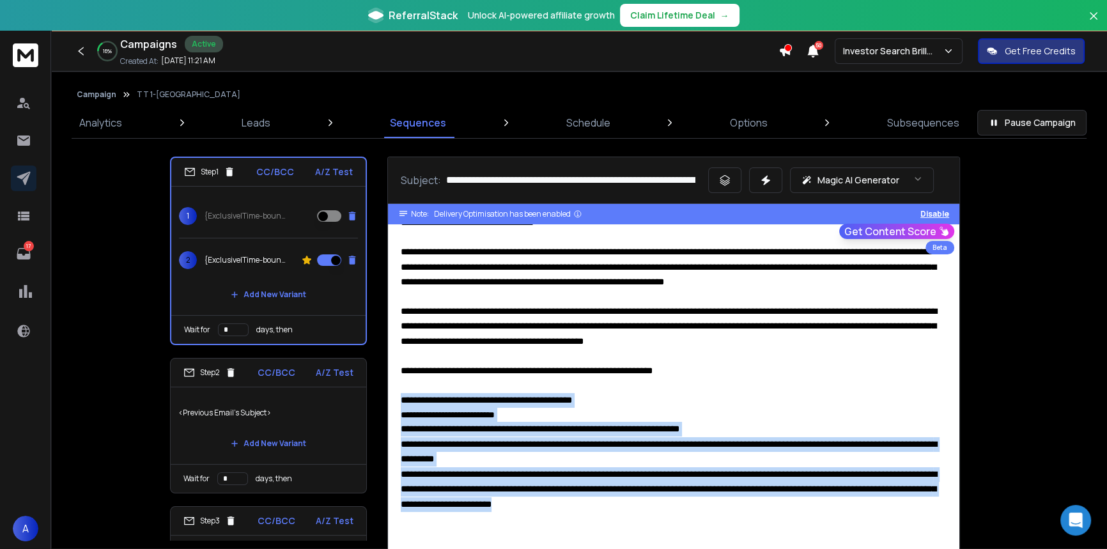
drag, startPoint x: 668, startPoint y: 488, endPoint x: 398, endPoint y: 396, distance: 285.5
click at [398, 396] on div "**********" at bounding box center [673, 388] width 571 height 329
copy div "**********"
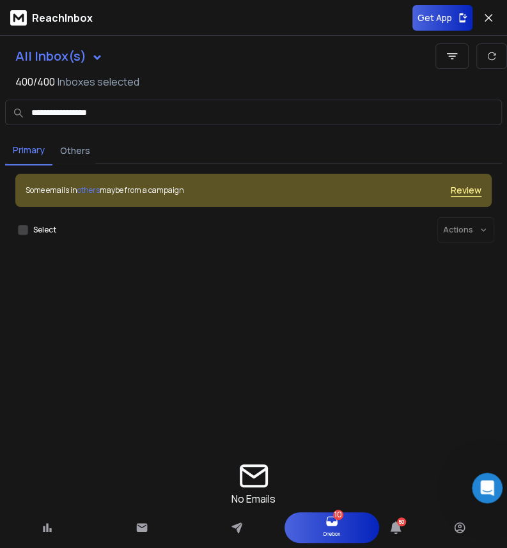
scroll to position [4019, 0]
